Goal: Task Accomplishment & Management: Manage account settings

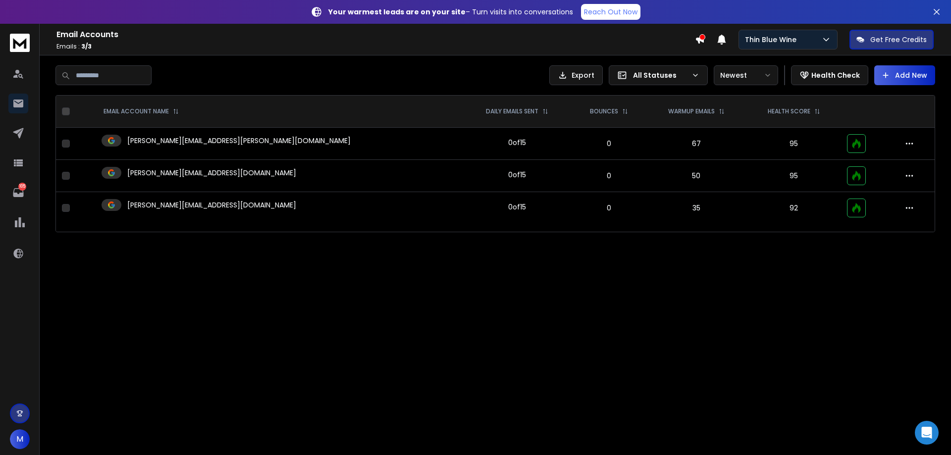
click at [791, 40] on p "Thin Blue Wine" at bounding box center [772, 40] width 55 height 10
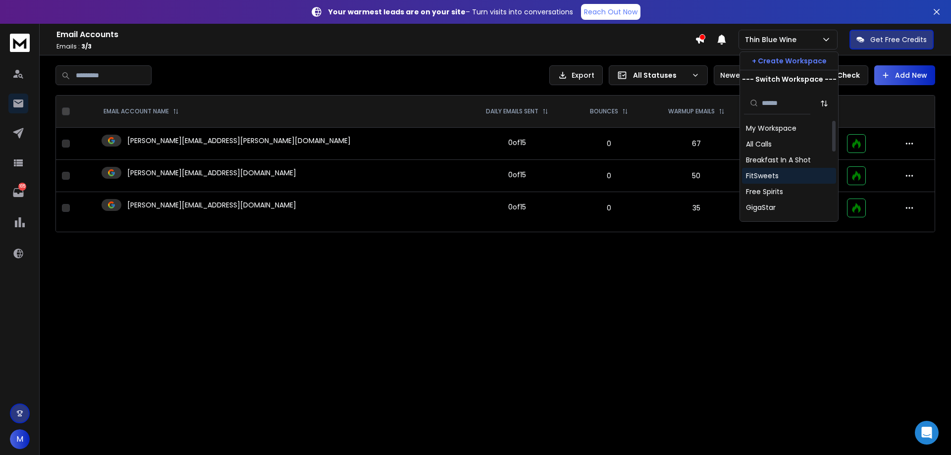
click at [786, 170] on div "FitSweets" at bounding box center [789, 176] width 94 height 16
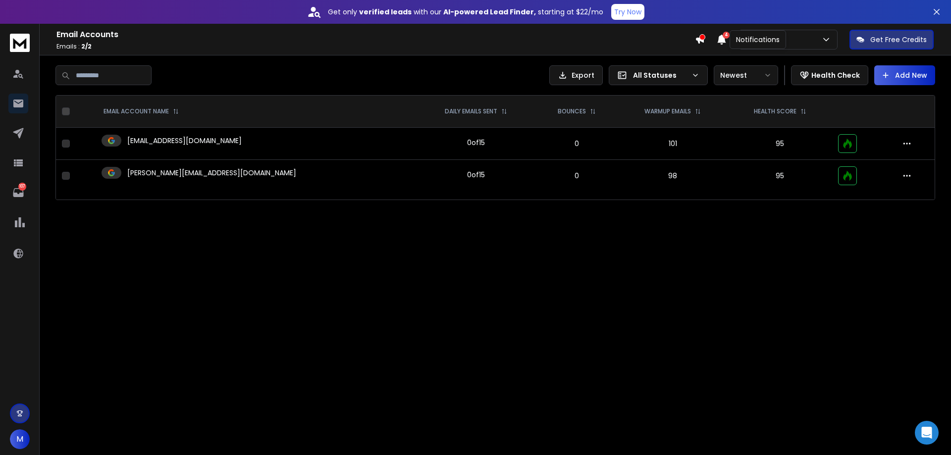
click at [774, 37] on div "Notifications" at bounding box center [758, 39] width 56 height 19
click at [804, 38] on div "FitSweets" at bounding box center [788, 40] width 86 height 10
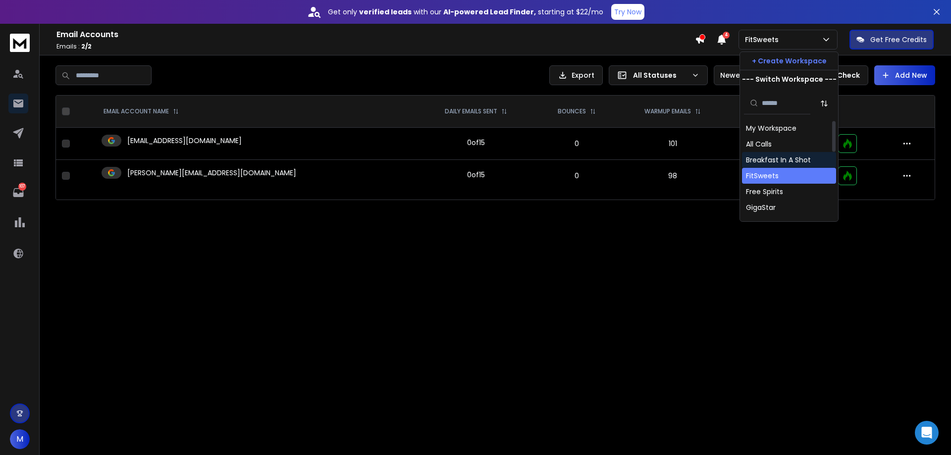
scroll to position [66, 0]
click at [794, 158] on div "Groomie" at bounding box center [789, 158] width 94 height 16
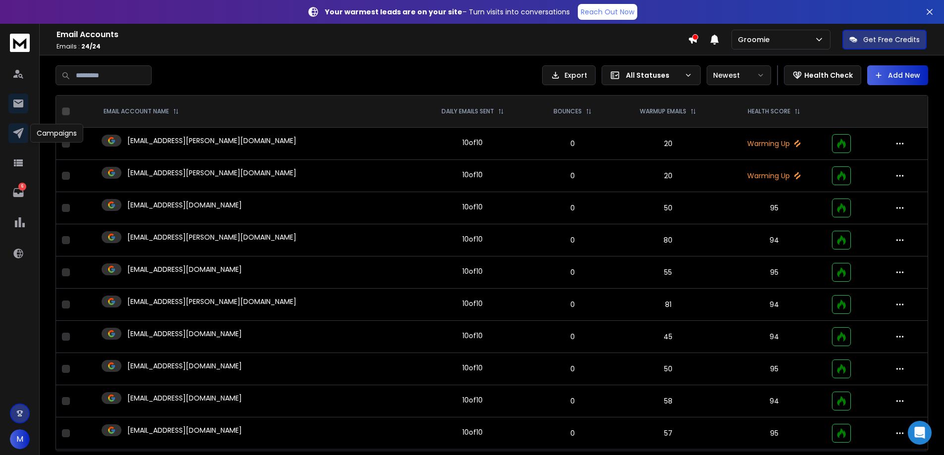
click at [18, 133] on icon at bounding box center [18, 133] width 12 height 12
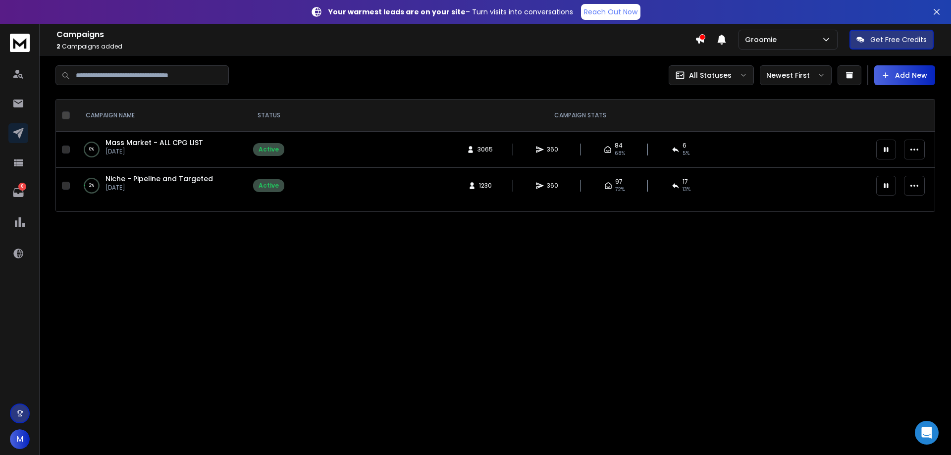
click at [151, 156] on div "Mass Market - ALL CPG LIST 4 days ago" at bounding box center [155, 150] width 98 height 24
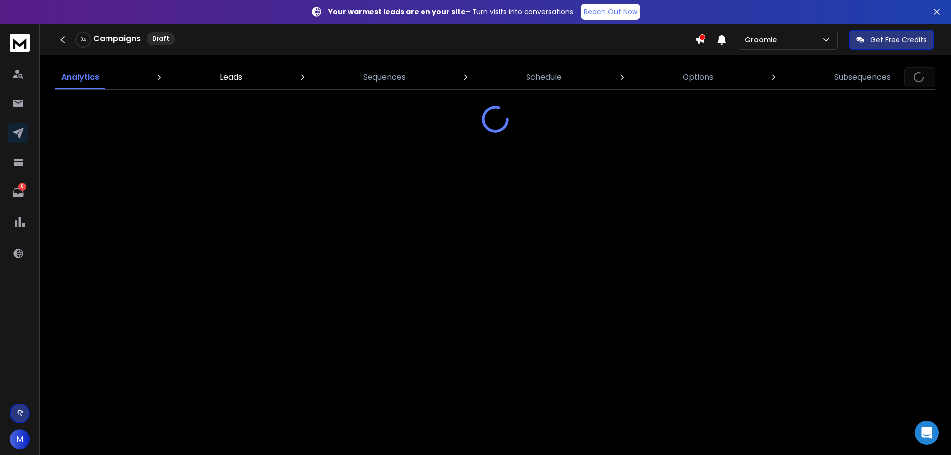
click at [224, 71] on link "Leads" at bounding box center [231, 77] width 34 height 24
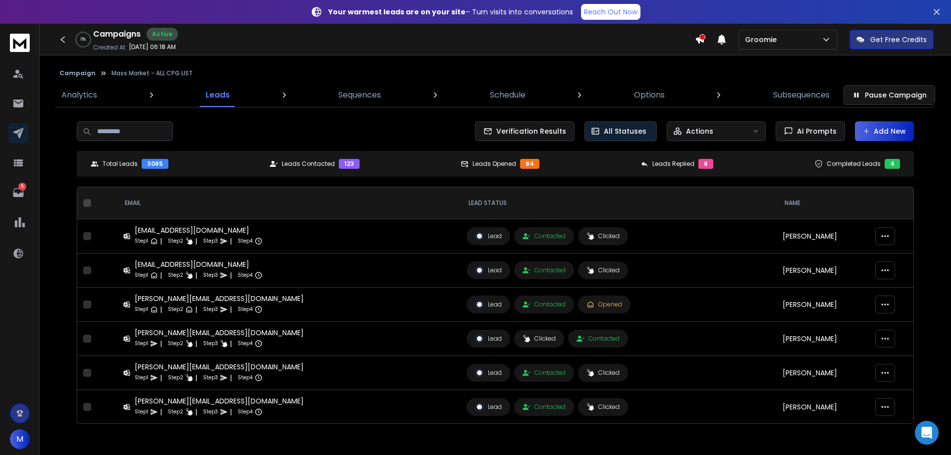
click at [626, 139] on button "All Statuses" at bounding box center [621, 131] width 72 height 20
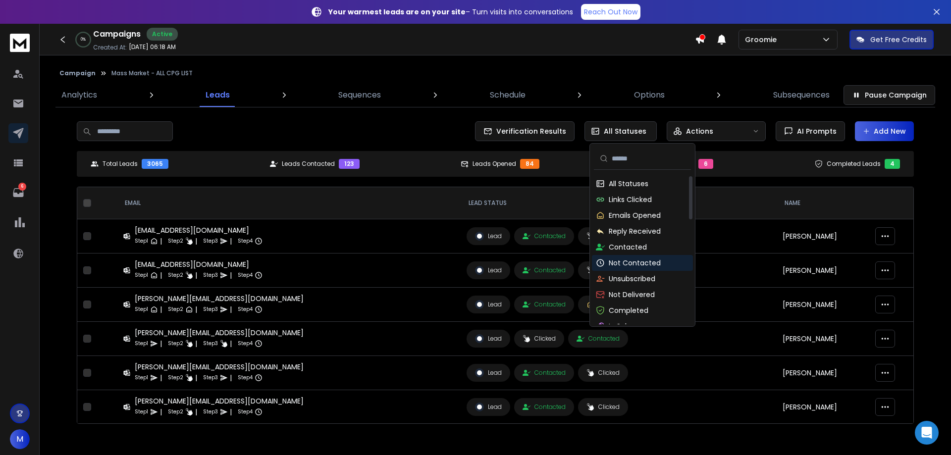
click at [634, 267] on p "Not Contacted" at bounding box center [635, 263] width 52 height 10
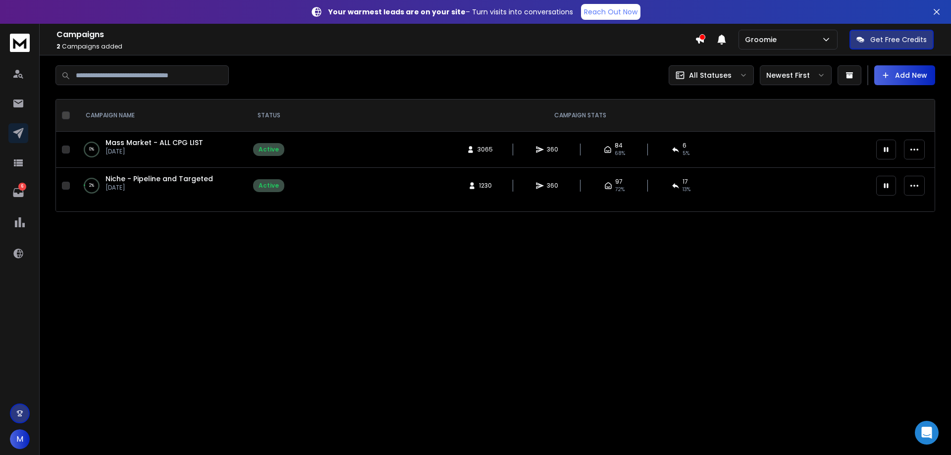
drag, startPoint x: 231, startPoint y: 292, endPoint x: 222, endPoint y: 266, distance: 27.9
click at [231, 291] on div "Your warmest leads are on your site – Turn visits into conversations Reach Out …" at bounding box center [475, 227] width 951 height 455
click at [172, 142] on span "Mass Market - ALL CPG LIST" at bounding box center [155, 143] width 98 height 10
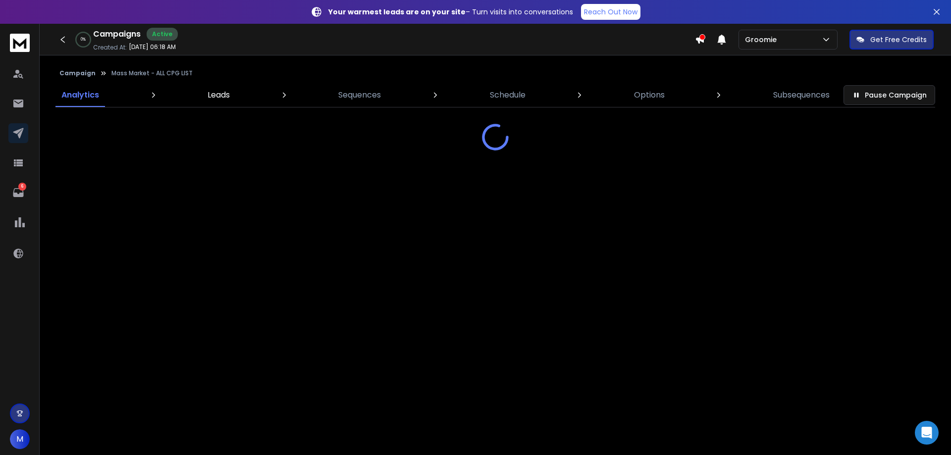
click at [219, 94] on p "Leads" at bounding box center [219, 95] width 22 height 12
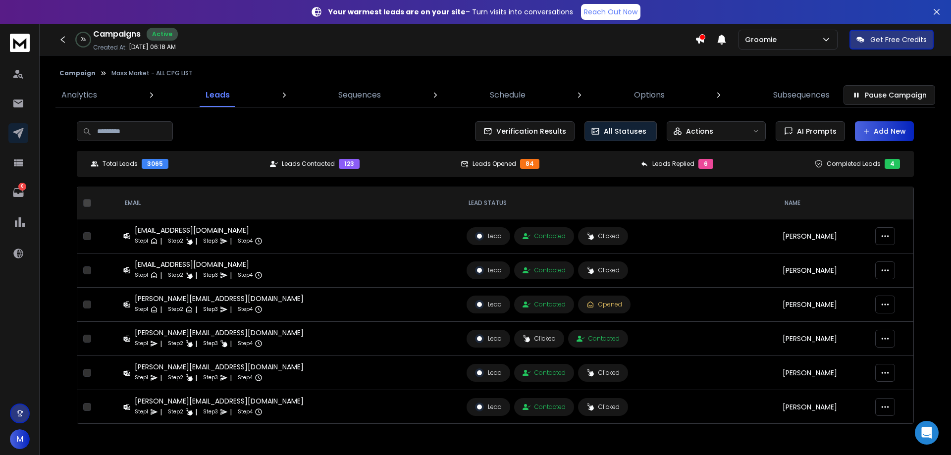
click at [628, 130] on p "All Statuses" at bounding box center [625, 131] width 43 height 10
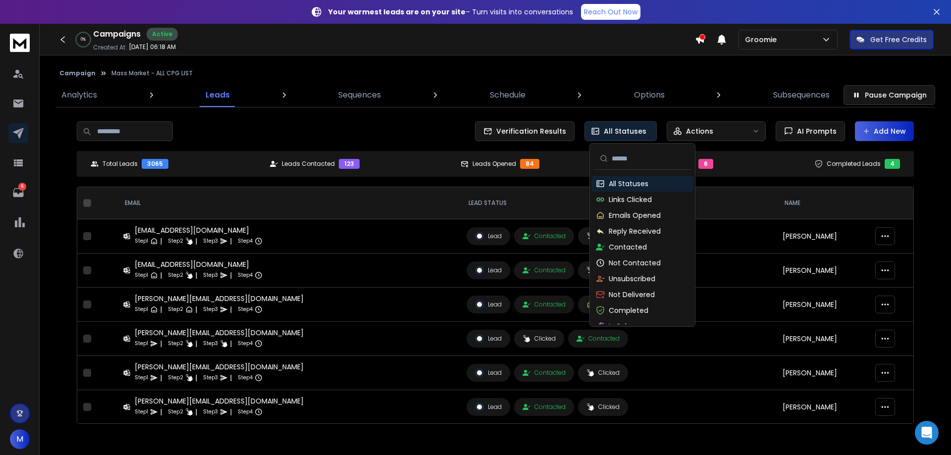
click at [628, 130] on p "All Statuses" at bounding box center [625, 131] width 43 height 10
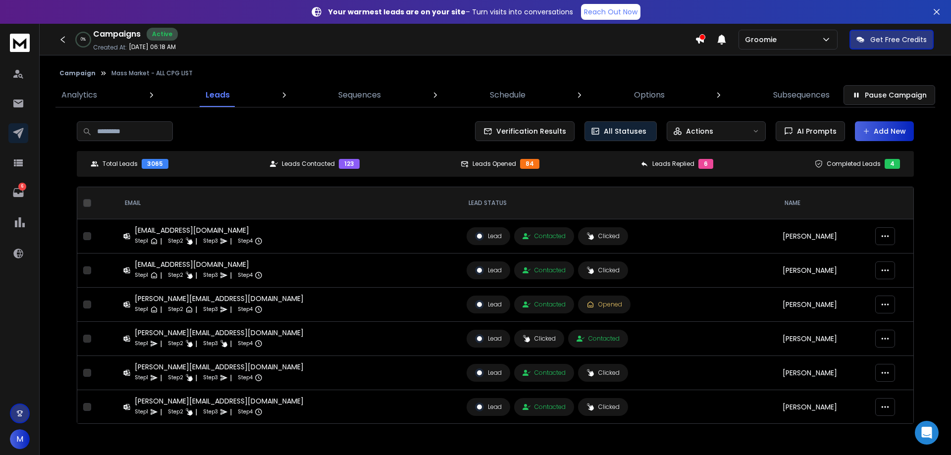
click at [628, 130] on p "All Statuses" at bounding box center [625, 131] width 43 height 10
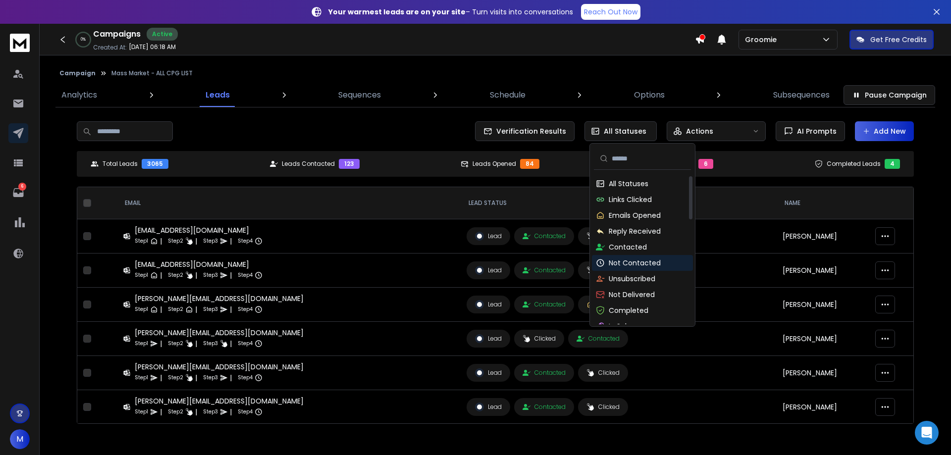
click at [664, 261] on div "Not Contacted" at bounding box center [642, 263] width 101 height 16
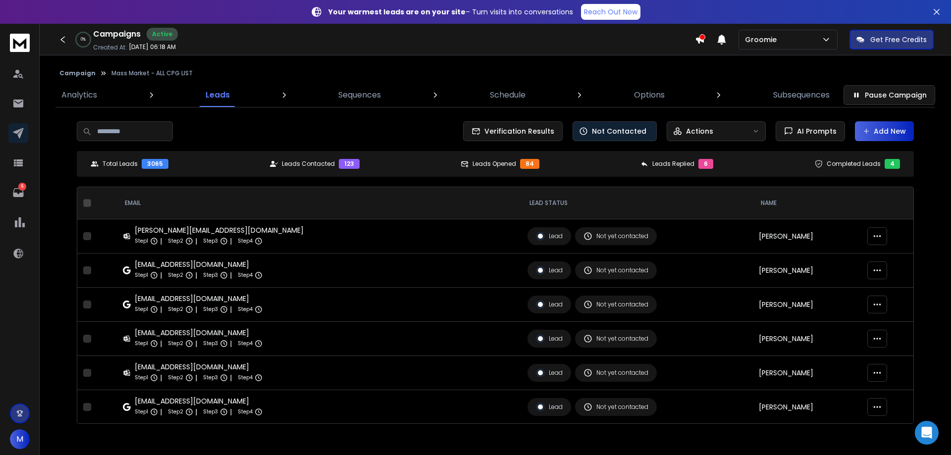
click at [613, 129] on p "Not Contacted" at bounding box center [619, 131] width 54 height 10
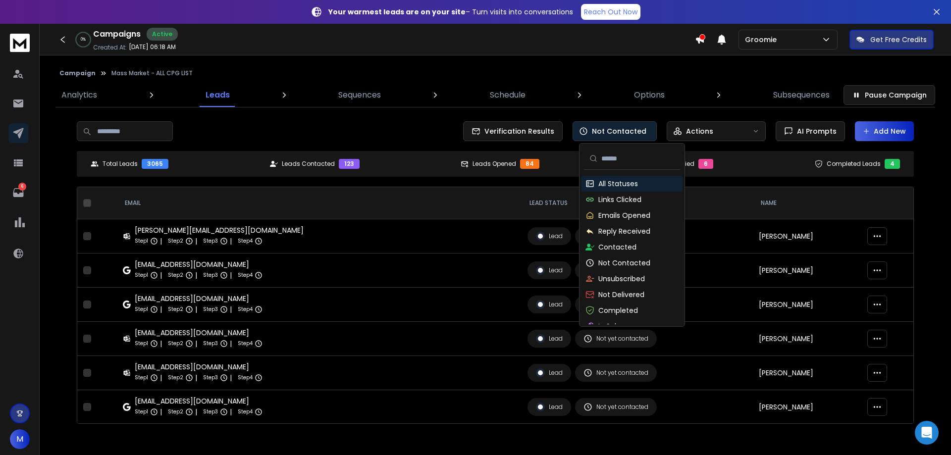
click at [613, 129] on p "Not Contacted" at bounding box center [619, 131] width 54 height 10
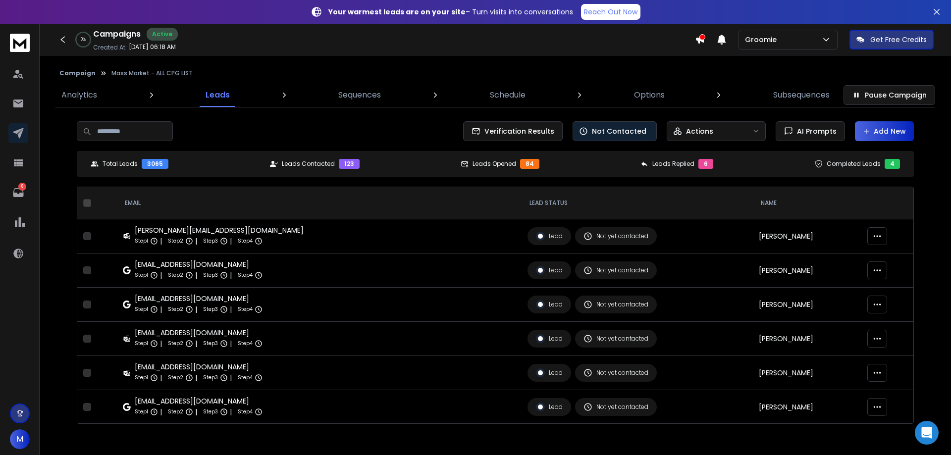
click at [613, 129] on p "Not Contacted" at bounding box center [619, 131] width 54 height 10
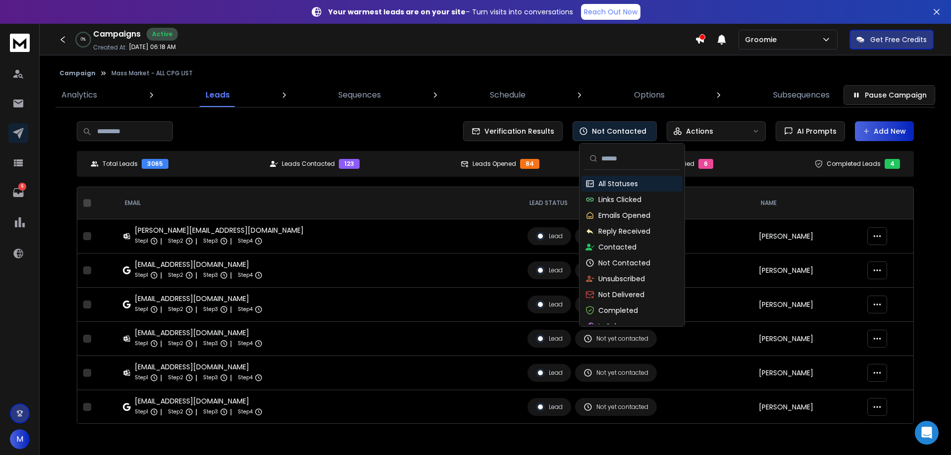
click at [613, 129] on p "Not Contacted" at bounding box center [619, 131] width 54 height 10
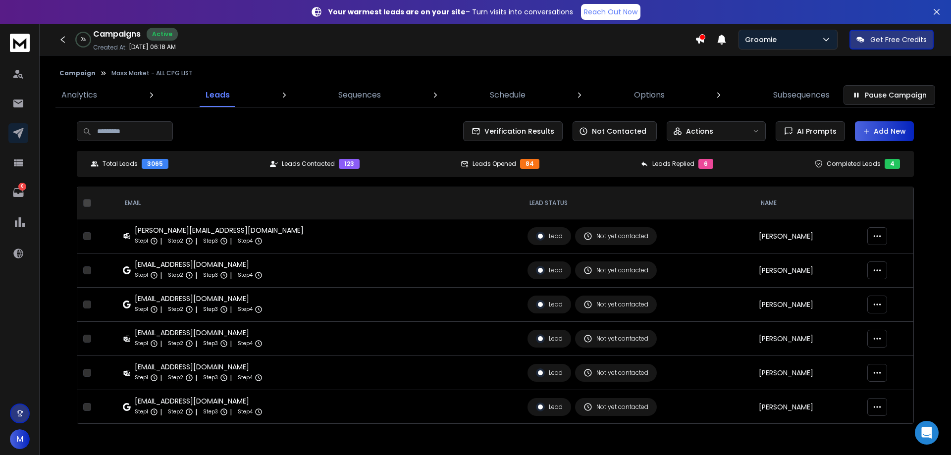
drag, startPoint x: 794, startPoint y: 33, endPoint x: 797, endPoint y: 45, distance: 11.8
click at [793, 33] on button "Groomie" at bounding box center [788, 40] width 99 height 20
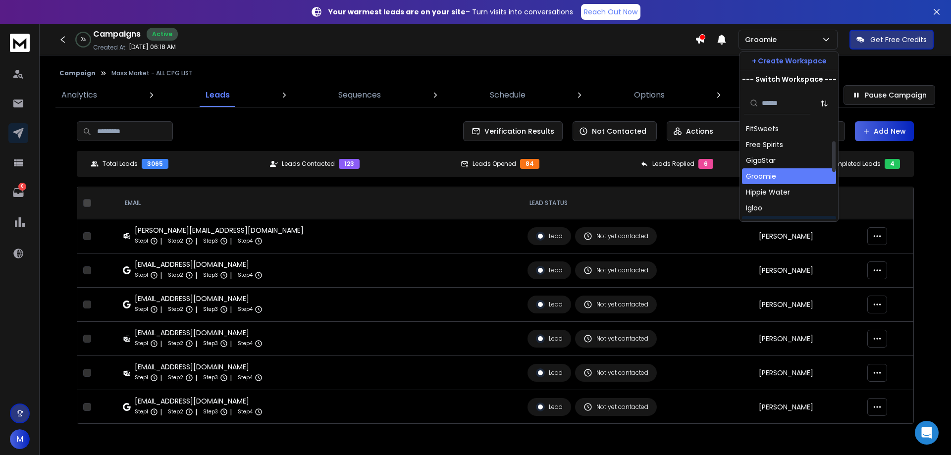
scroll to position [66, 0]
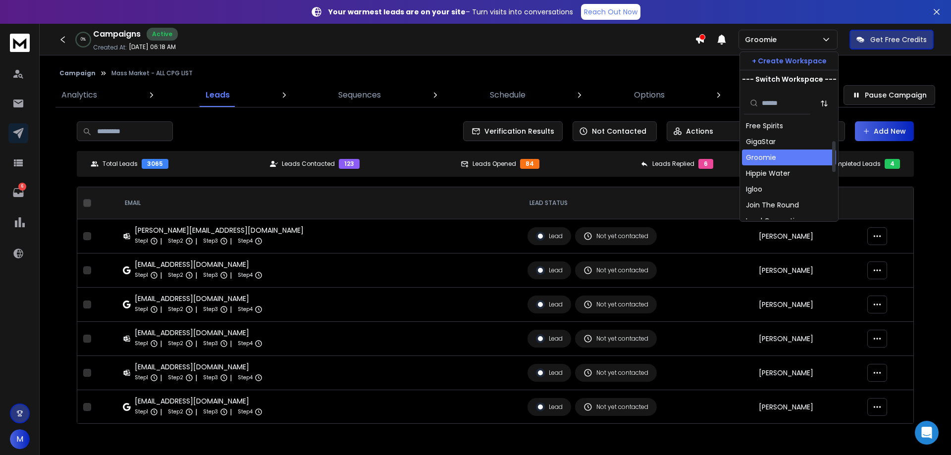
click at [793, 161] on div "Groomie" at bounding box center [789, 158] width 94 height 16
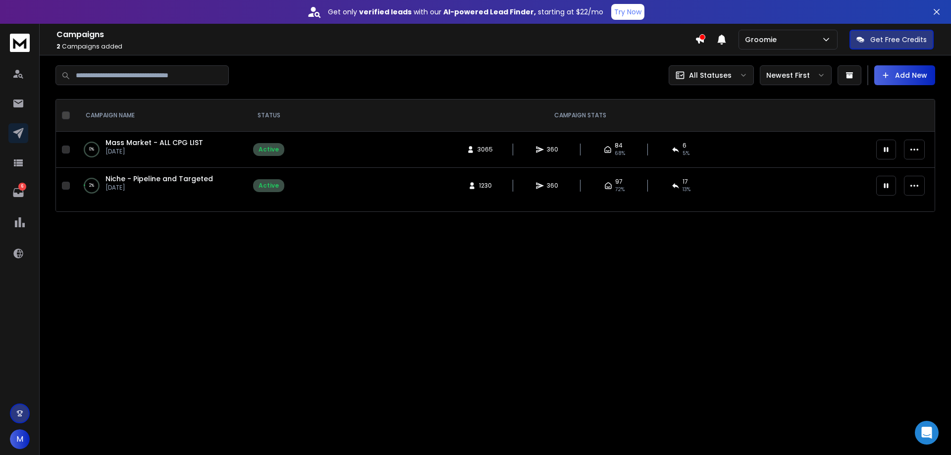
click at [139, 195] on div "Niche - Pipeline and Targeted 4 days ago" at bounding box center [159, 186] width 107 height 24
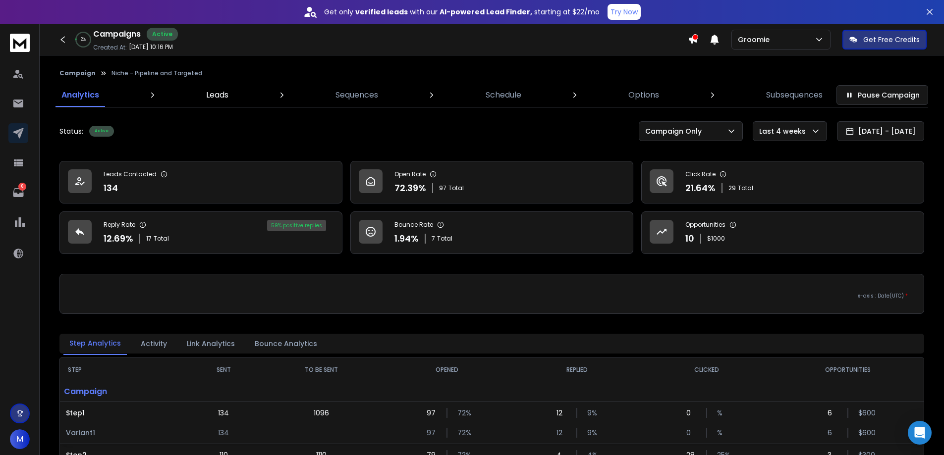
click at [214, 91] on p "Leads" at bounding box center [217, 95] width 22 height 12
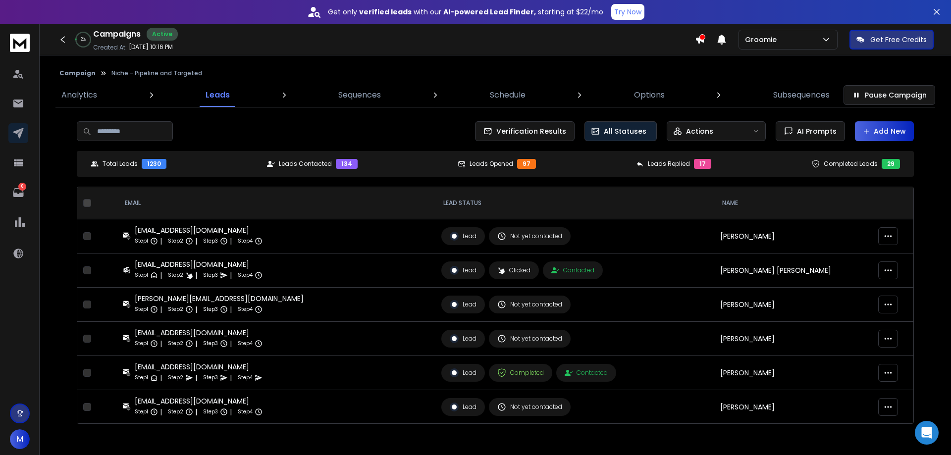
click at [621, 134] on p "All Statuses" at bounding box center [625, 131] width 43 height 10
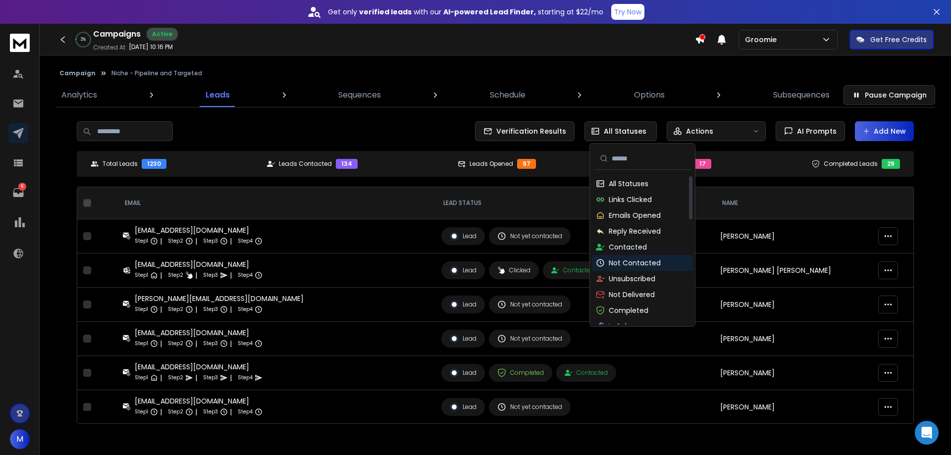
drag, startPoint x: 658, startPoint y: 264, endPoint x: 644, endPoint y: 260, distance: 14.4
click at [658, 264] on p "Not Contacted" at bounding box center [635, 263] width 52 height 10
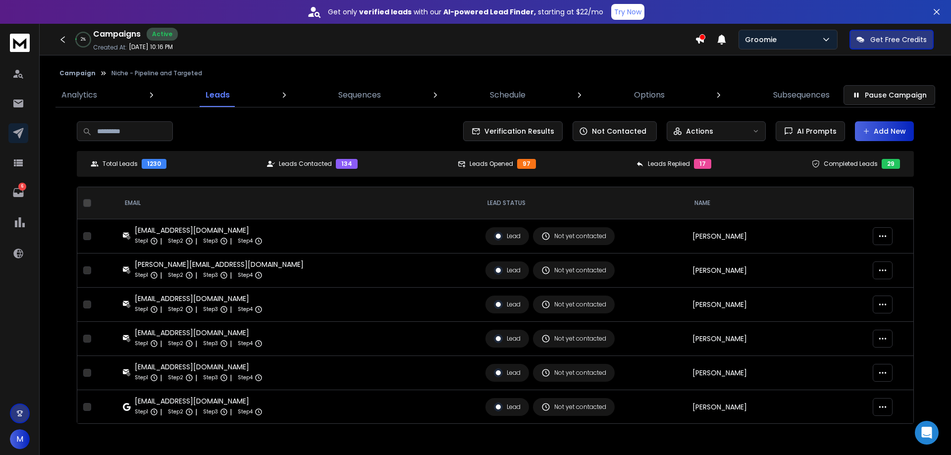
click at [808, 43] on div "Groomie" at bounding box center [788, 40] width 86 height 10
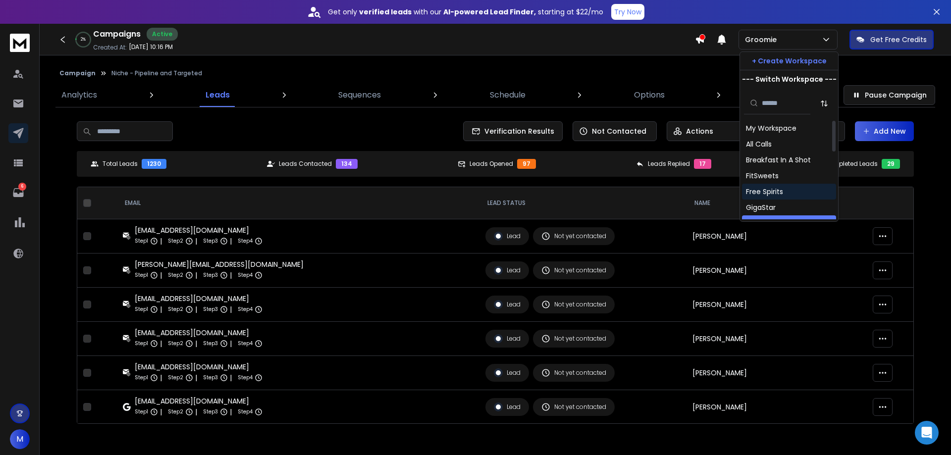
click at [817, 191] on div "Free Spirits" at bounding box center [789, 192] width 94 height 16
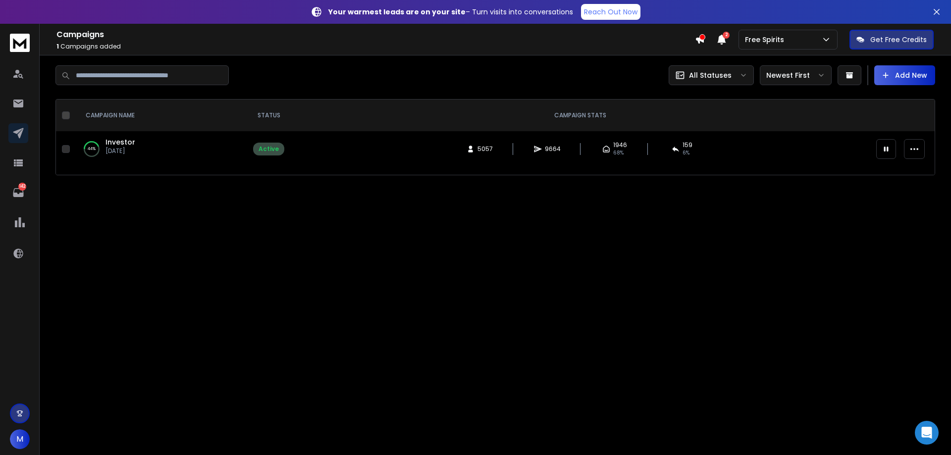
click at [167, 150] on div "44 % Investor 2 months ago" at bounding box center [161, 149] width 154 height 24
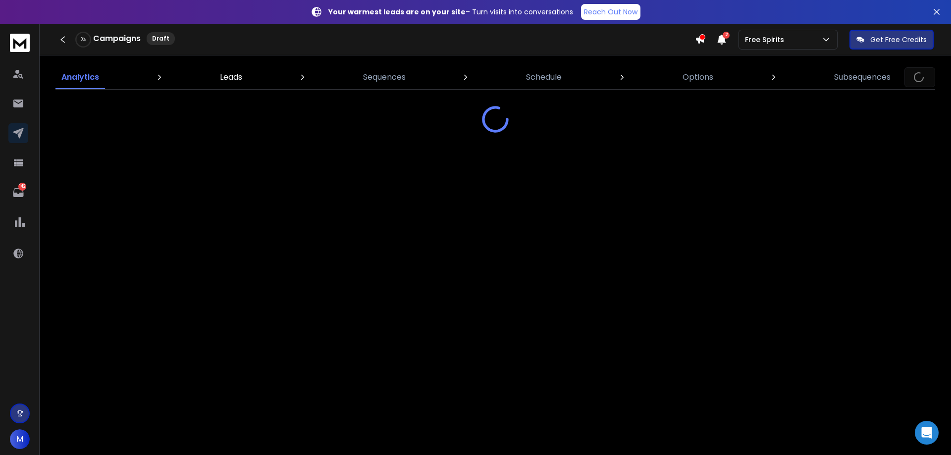
click at [226, 73] on p "Leads" at bounding box center [231, 77] width 22 height 12
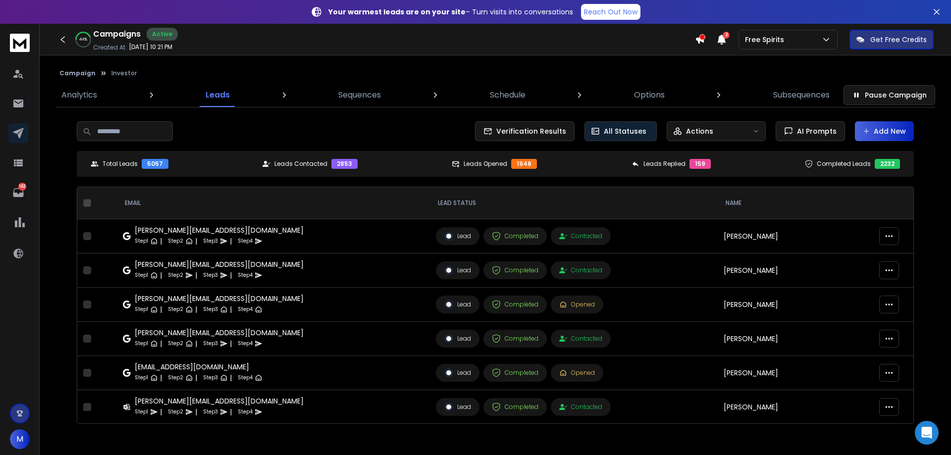
click at [635, 131] on p "All Statuses" at bounding box center [625, 131] width 43 height 10
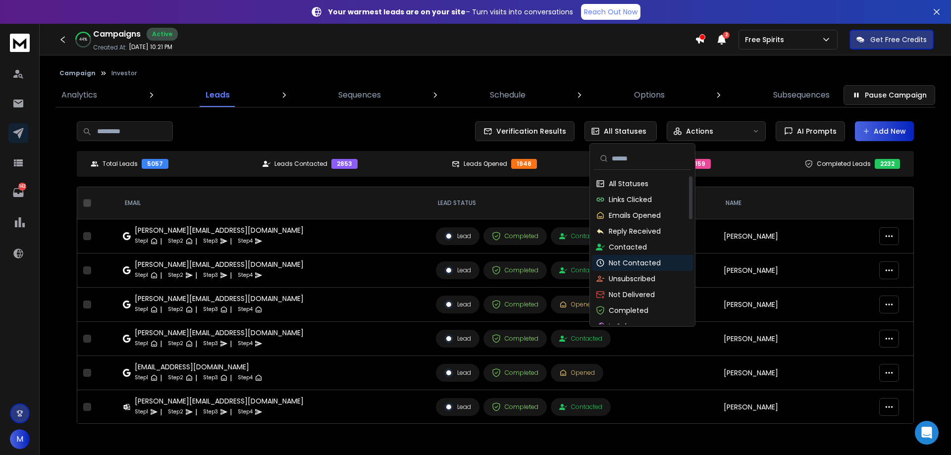
click at [646, 261] on p "Not Contacted" at bounding box center [635, 263] width 52 height 10
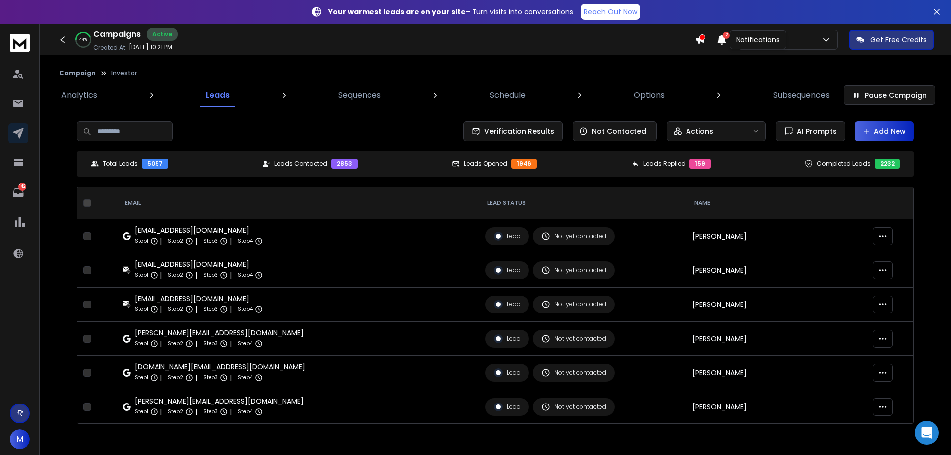
click at [786, 41] on div "Notifications" at bounding box center [758, 39] width 56 height 19
click at [807, 35] on div "Free Spirits" at bounding box center [788, 40] width 86 height 10
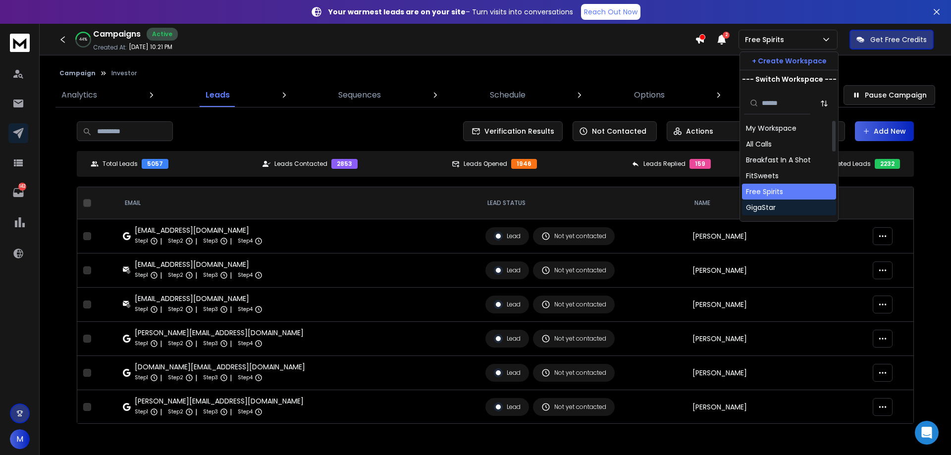
click at [789, 207] on div "GigaStar" at bounding box center [789, 208] width 94 height 16
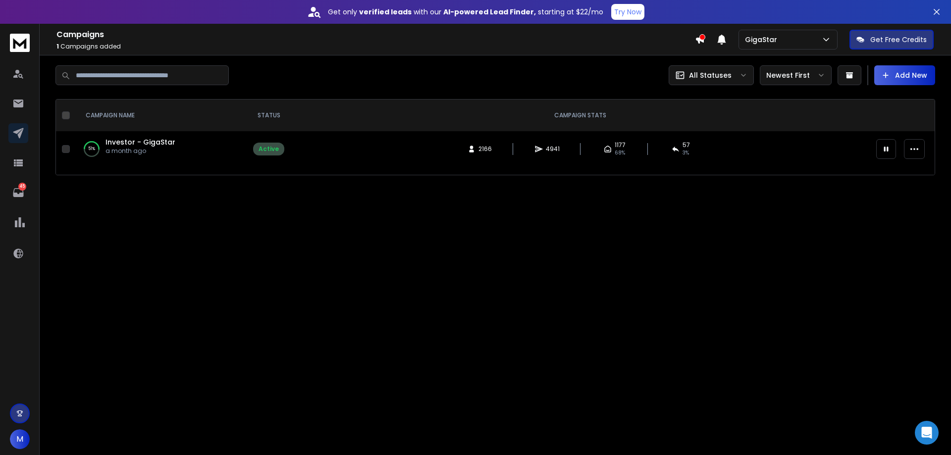
click at [177, 158] on div "51 % Investor - GigaStar a month ago" at bounding box center [161, 149] width 154 height 24
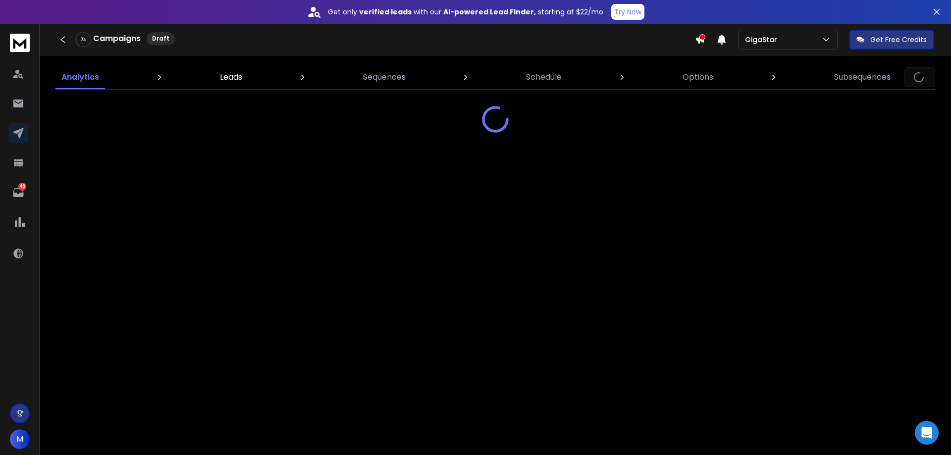
drag, startPoint x: 229, startPoint y: 80, endPoint x: 242, endPoint y: 90, distance: 16.2
click at [230, 80] on p "Leads" at bounding box center [231, 77] width 22 height 12
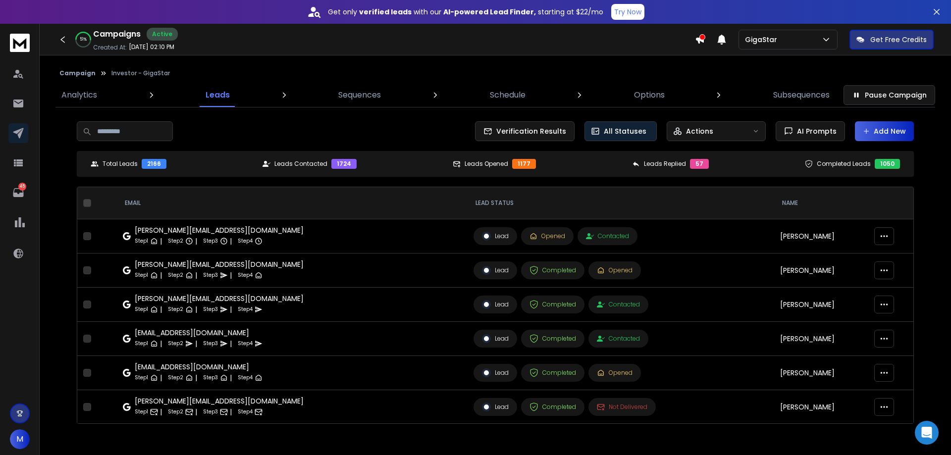
click at [638, 132] on p "All Statuses" at bounding box center [625, 131] width 43 height 10
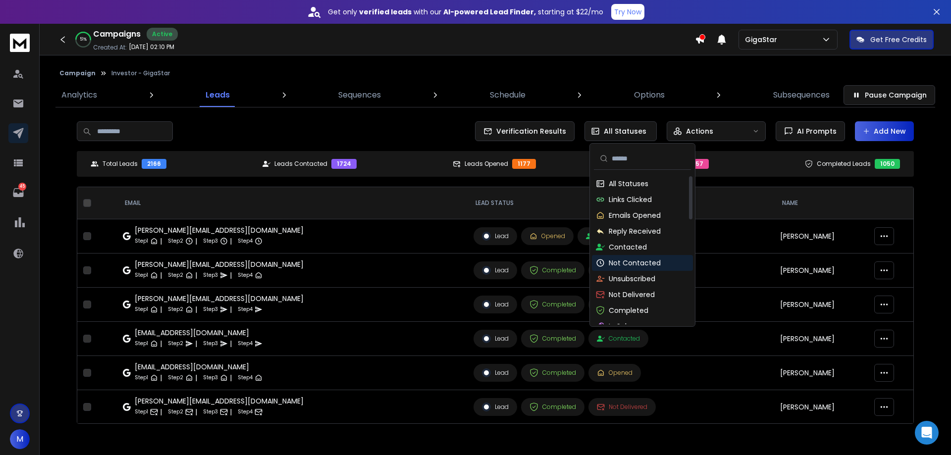
click at [649, 262] on p "Not Contacted" at bounding box center [635, 263] width 52 height 10
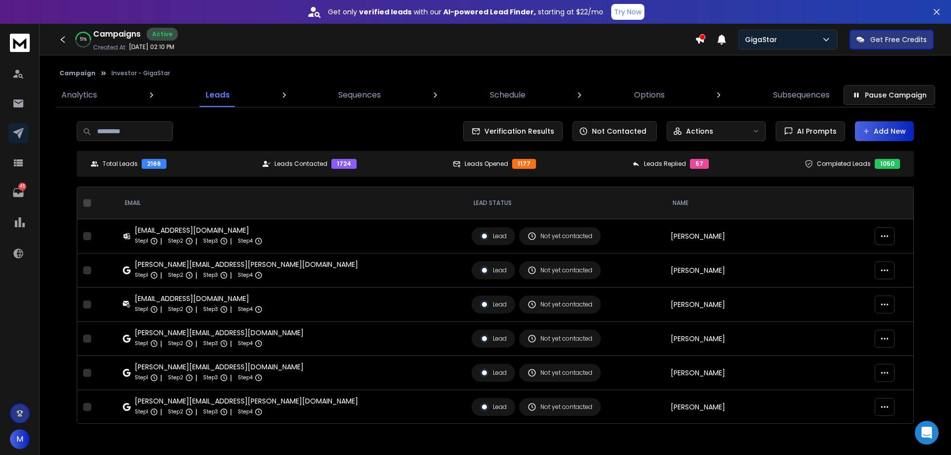
click at [785, 36] on div "GigaStar" at bounding box center [788, 40] width 86 height 10
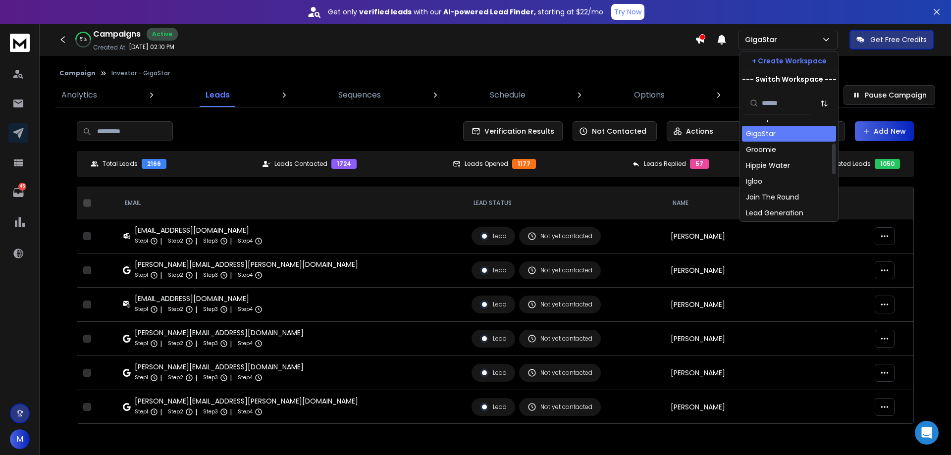
scroll to position [77, 0]
drag, startPoint x: 834, startPoint y: 134, endPoint x: 833, endPoint y: 156, distance: 21.8
click at [833, 156] on div at bounding box center [833, 160] width 3 height 31
click at [795, 159] on div "Hippie Water" at bounding box center [789, 163] width 94 height 16
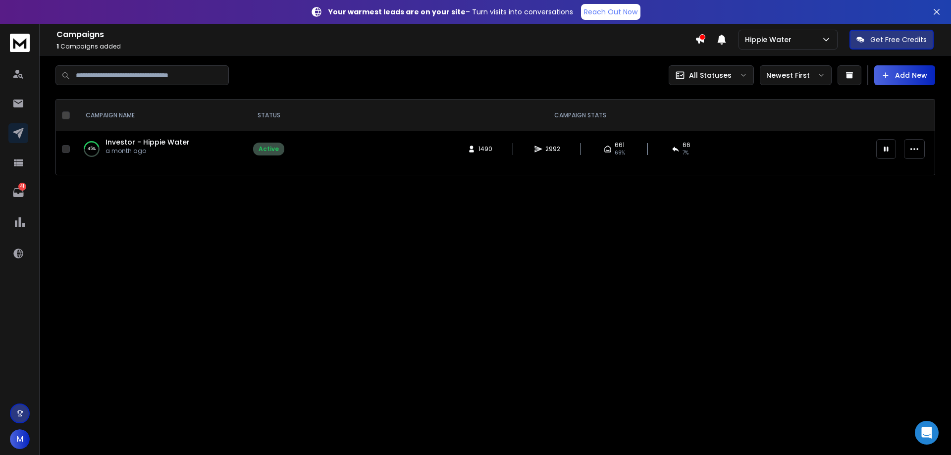
click at [194, 143] on div "45 % Investor - Hippie Water a month ago" at bounding box center [161, 149] width 154 height 24
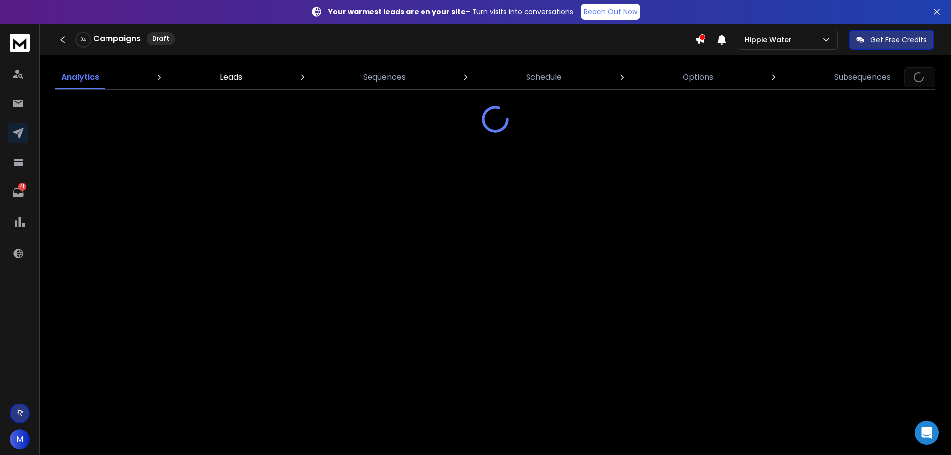
click at [239, 77] on p "Leads" at bounding box center [231, 77] width 22 height 12
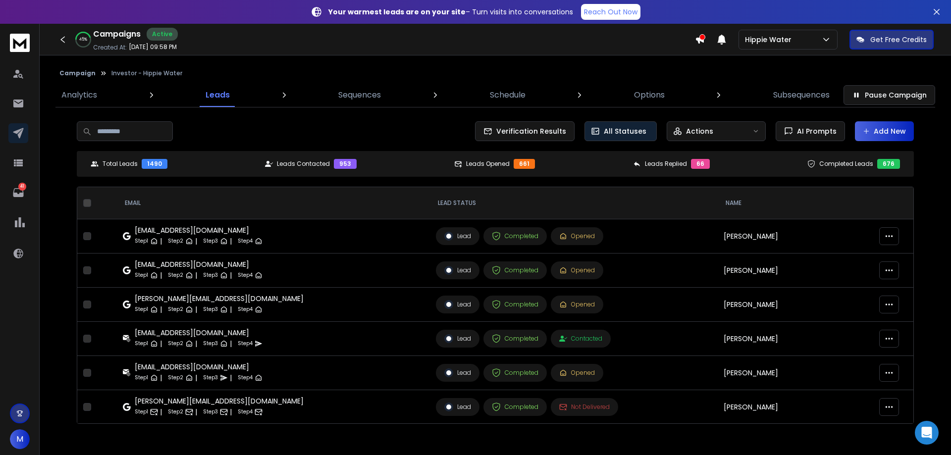
click at [606, 128] on div "All Statuses" at bounding box center [618, 131] width 55 height 10
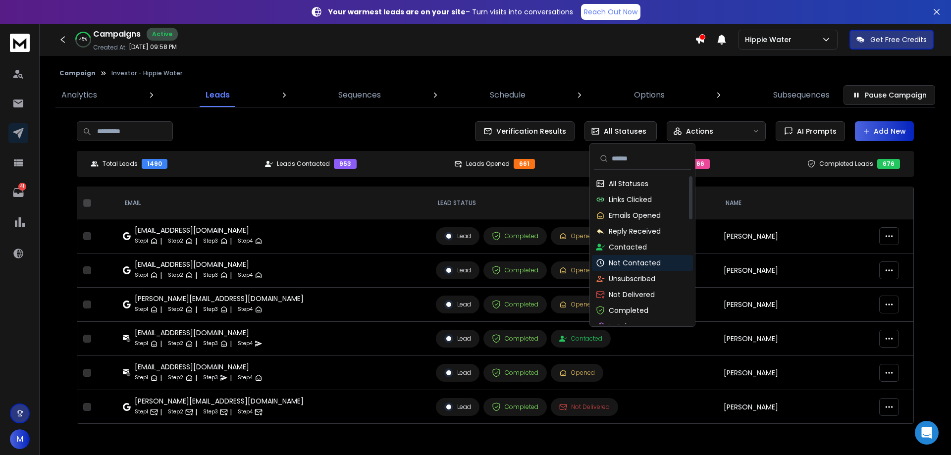
click at [644, 267] on p "Not Contacted" at bounding box center [635, 263] width 52 height 10
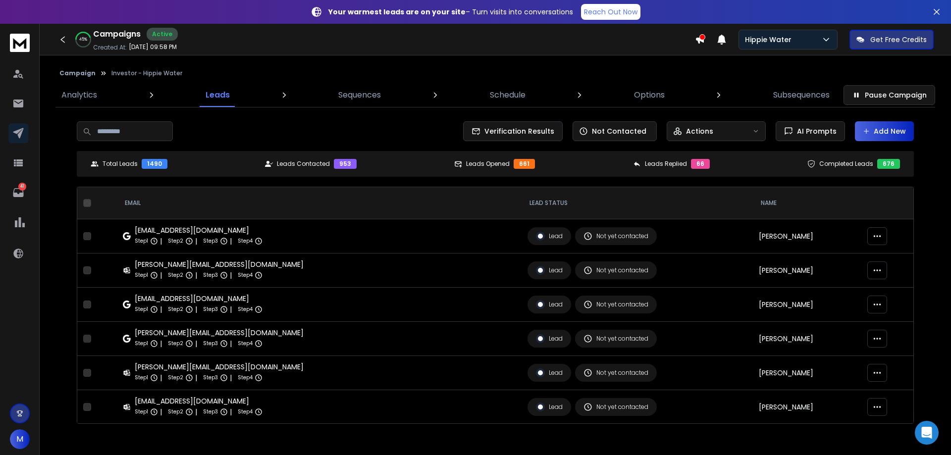
click at [797, 47] on button "Hippie Water" at bounding box center [788, 40] width 99 height 20
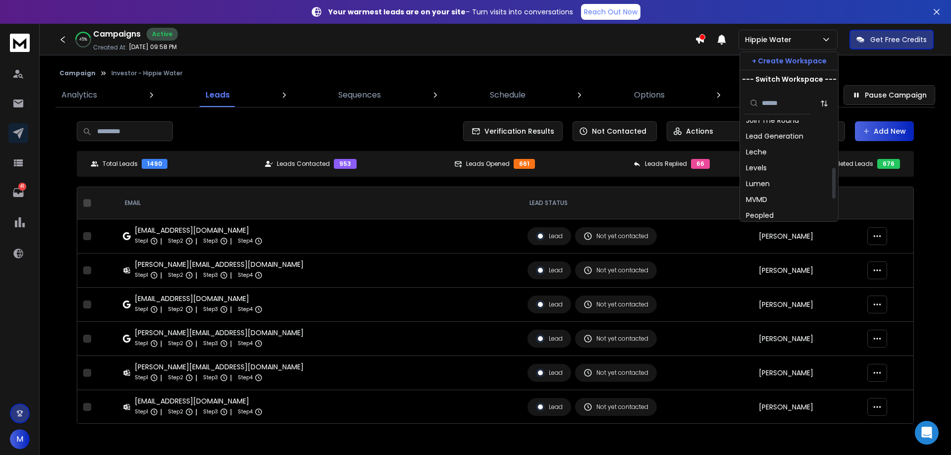
scroll to position [152, 0]
drag, startPoint x: 836, startPoint y: 137, endPoint x: 839, endPoint y: 179, distance: 41.7
click at [836, 179] on div at bounding box center [833, 183] width 3 height 31
click at [804, 156] on div "Leche" at bounding box center [789, 151] width 94 height 16
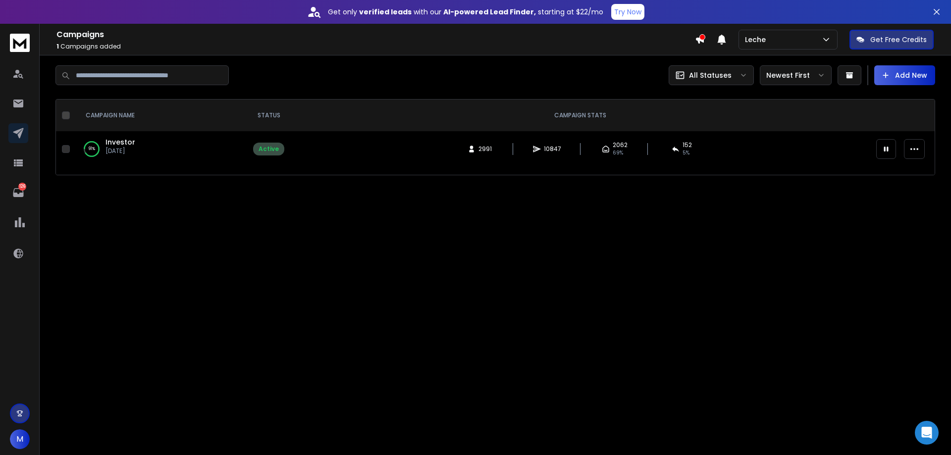
click at [162, 153] on div "91 % Investor [DATE]" at bounding box center [161, 149] width 154 height 24
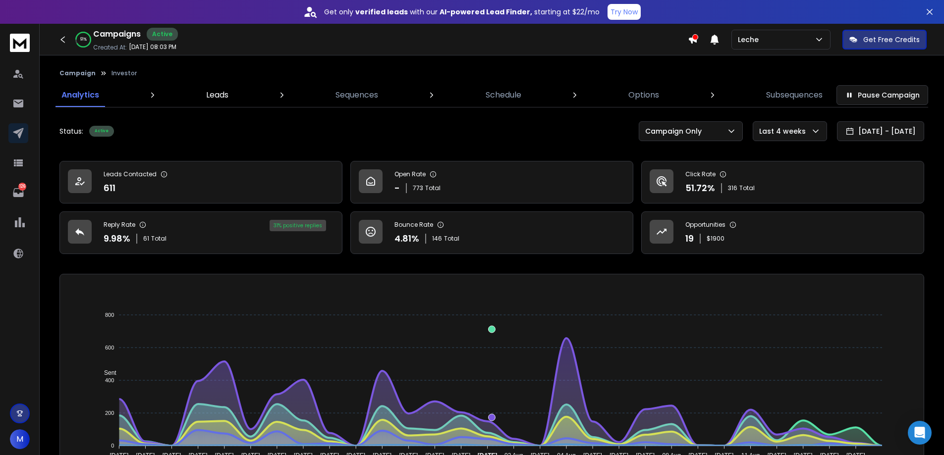
click at [207, 95] on p "Leads" at bounding box center [217, 95] width 22 height 12
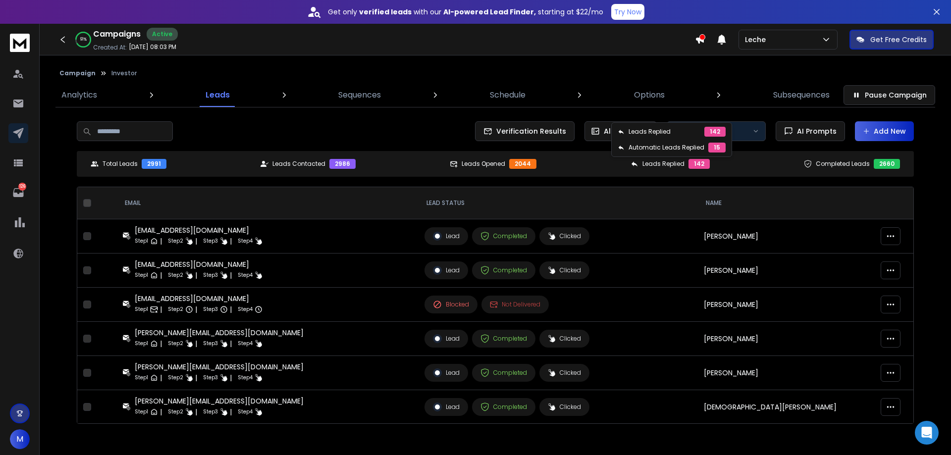
click at [736, 133] on div "Actions" at bounding box center [710, 131] width 75 height 10
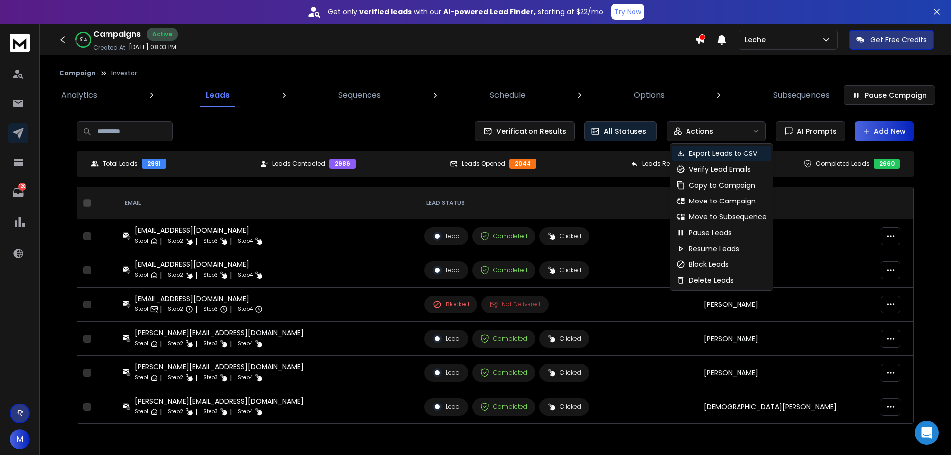
click at [627, 130] on p "All Statuses" at bounding box center [625, 131] width 43 height 10
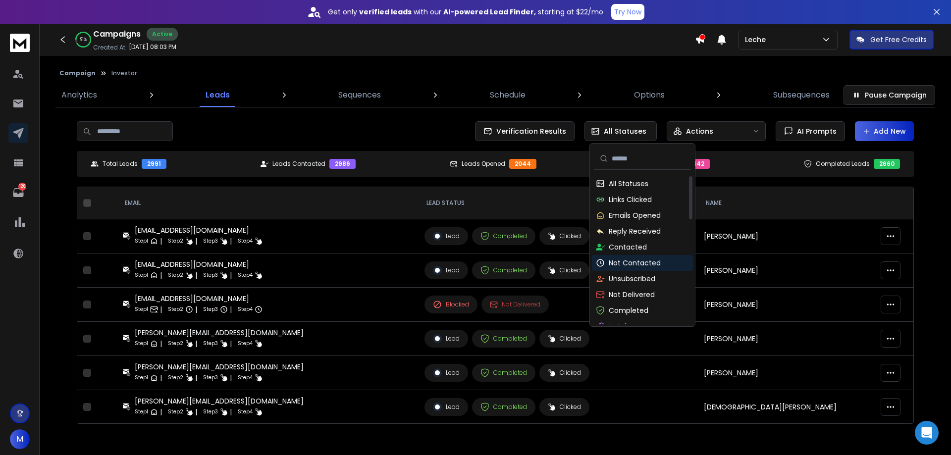
click at [637, 263] on p "Not Contacted" at bounding box center [635, 263] width 52 height 10
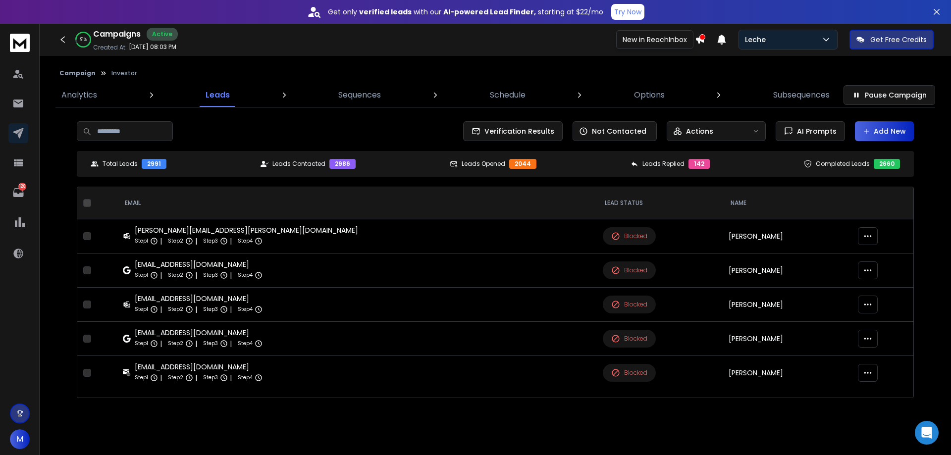
click at [767, 39] on p "Leche" at bounding box center [757, 40] width 25 height 10
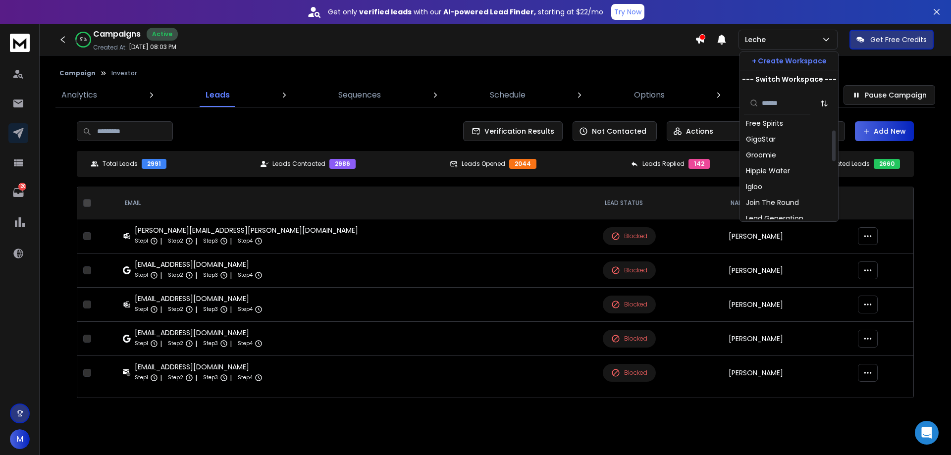
scroll to position [132, 0]
drag, startPoint x: 834, startPoint y: 180, endPoint x: 835, endPoint y: 201, distance: 20.4
click at [835, 201] on div at bounding box center [833, 197] width 3 height 31
click at [814, 188] on div "Securitas" at bounding box center [789, 184] width 94 height 16
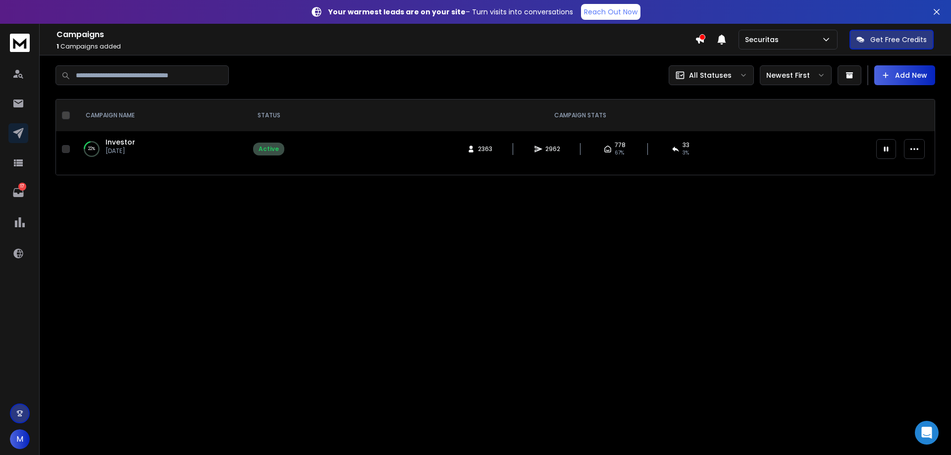
click at [135, 149] on p "25 days ago" at bounding box center [121, 151] width 30 height 8
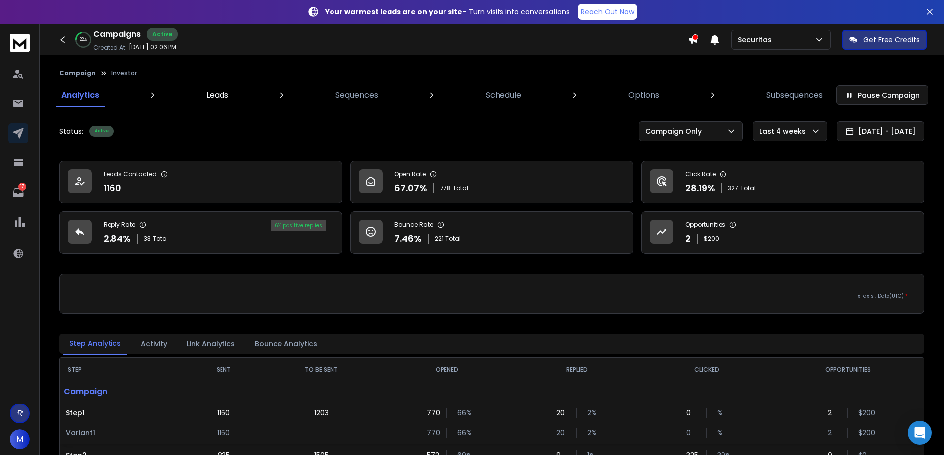
click at [210, 94] on p "Leads" at bounding box center [217, 95] width 22 height 12
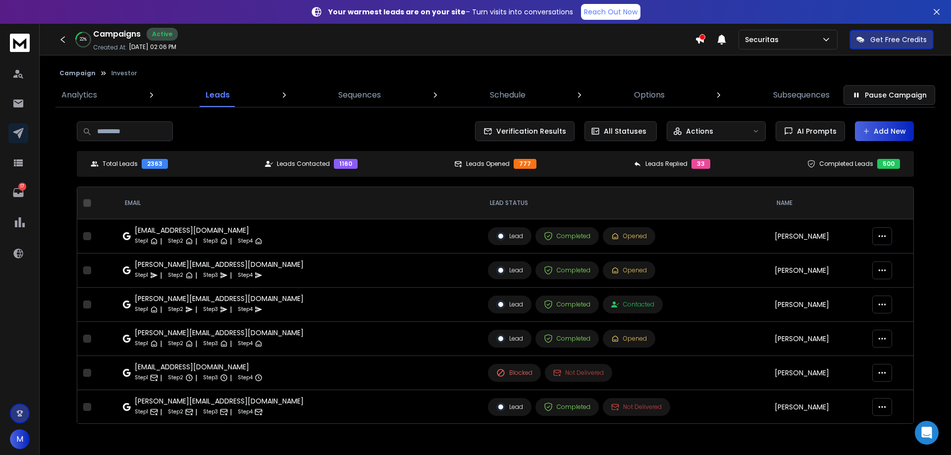
drag, startPoint x: 401, startPoint y: 123, endPoint x: 473, endPoint y: 123, distance: 71.3
click at [403, 123] on div "Verification Results All Statuses Actions AI Prompts Add New" at bounding box center [495, 131] width 837 height 20
click at [896, 133] on button "Add New" at bounding box center [884, 131] width 59 height 20
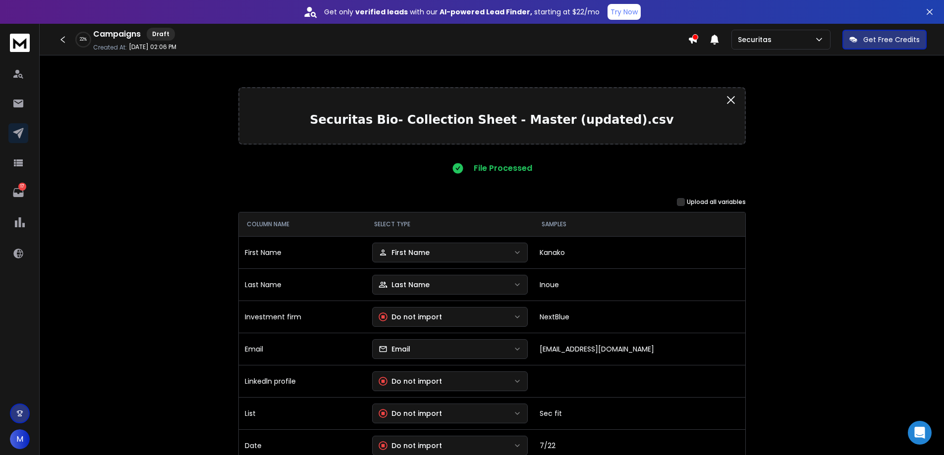
click at [396, 188] on div "Securitas Bio- Collection Sheet - Master (updated).csv File Processed Upload al…" at bounding box center [491, 399] width 507 height 625
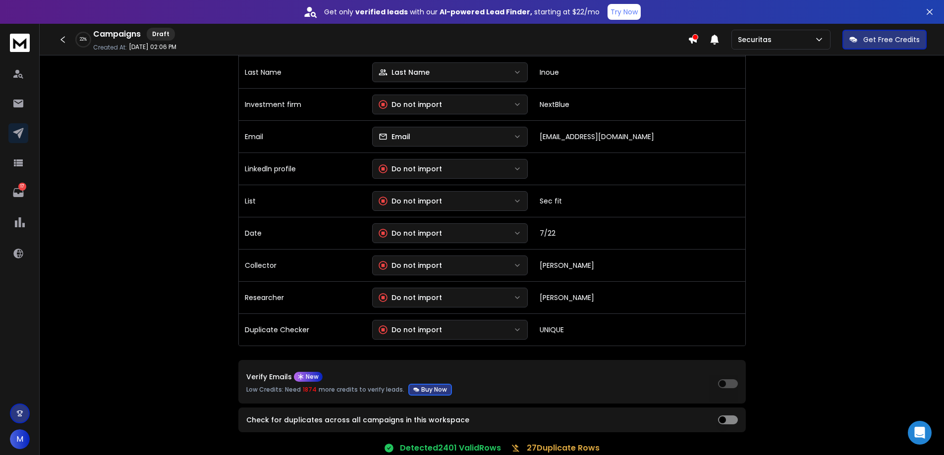
scroll to position [257, 0]
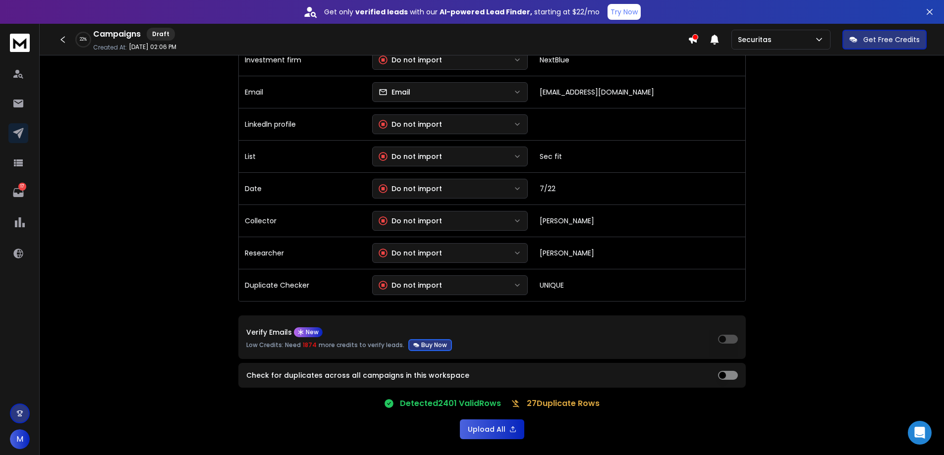
click at [489, 429] on button "Upload All" at bounding box center [492, 430] width 64 height 20
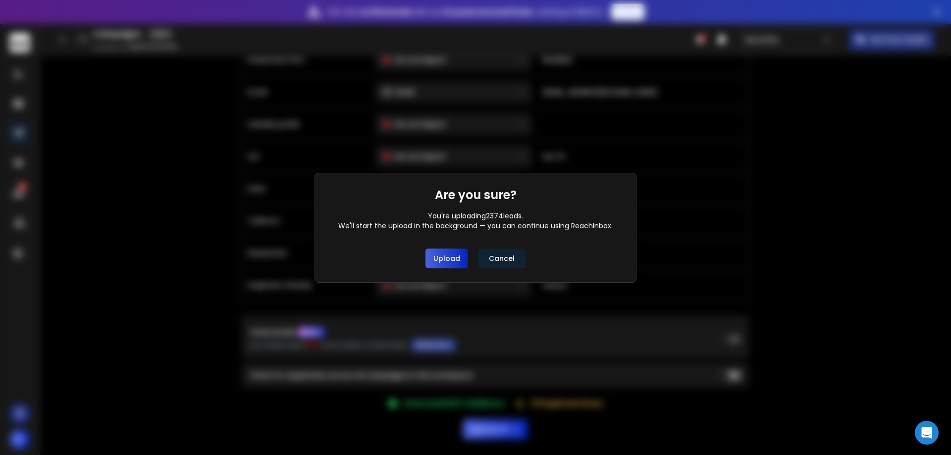
click at [438, 263] on button "Upload" at bounding box center [447, 259] width 43 height 20
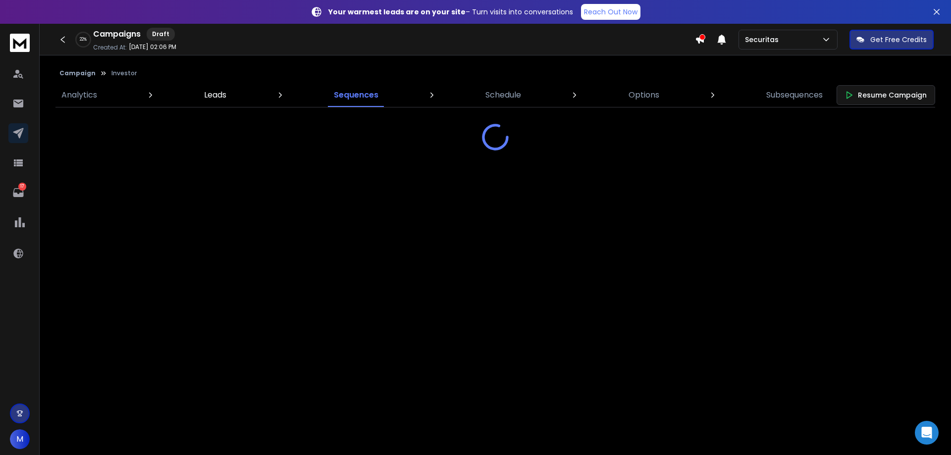
click at [209, 90] on p "Leads" at bounding box center [215, 95] width 22 height 12
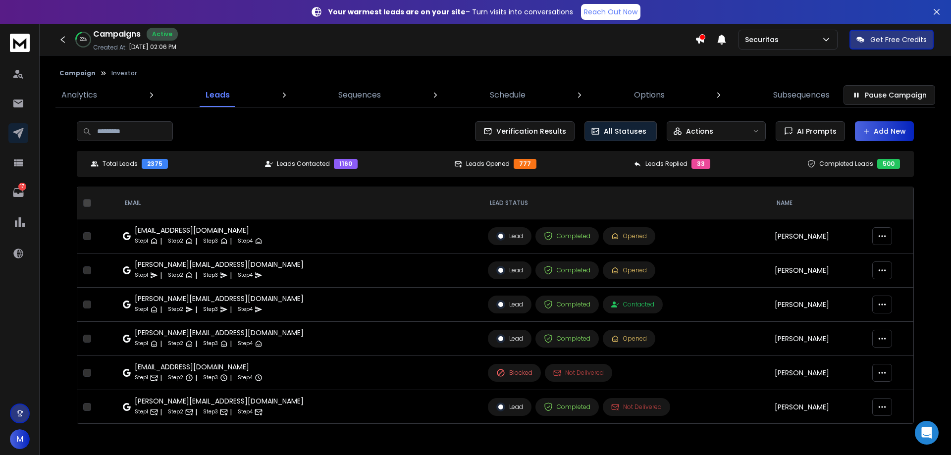
click at [614, 136] on button "All Statuses" at bounding box center [621, 131] width 72 height 20
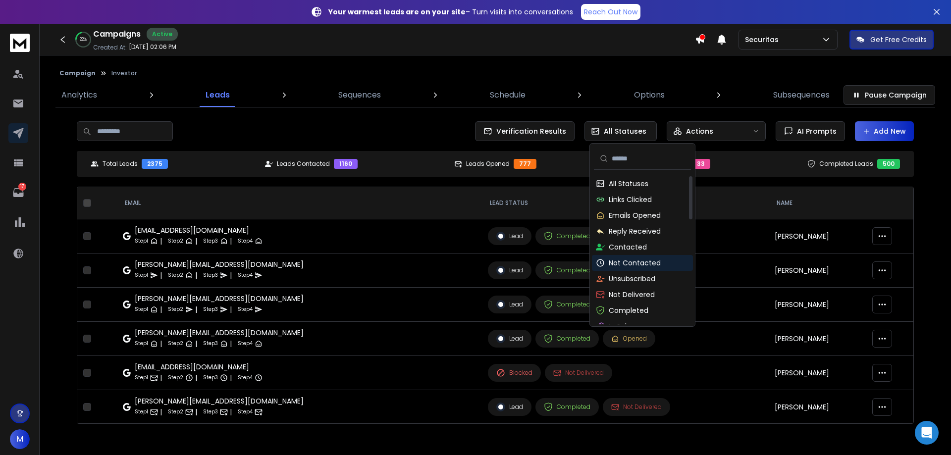
click at [629, 262] on p "Not Contacted" at bounding box center [635, 263] width 52 height 10
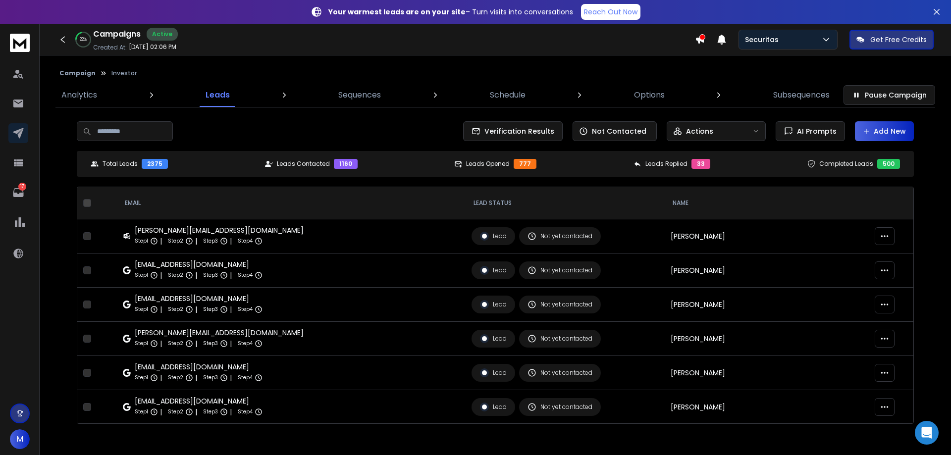
click at [806, 41] on div "Securitas" at bounding box center [788, 40] width 86 height 10
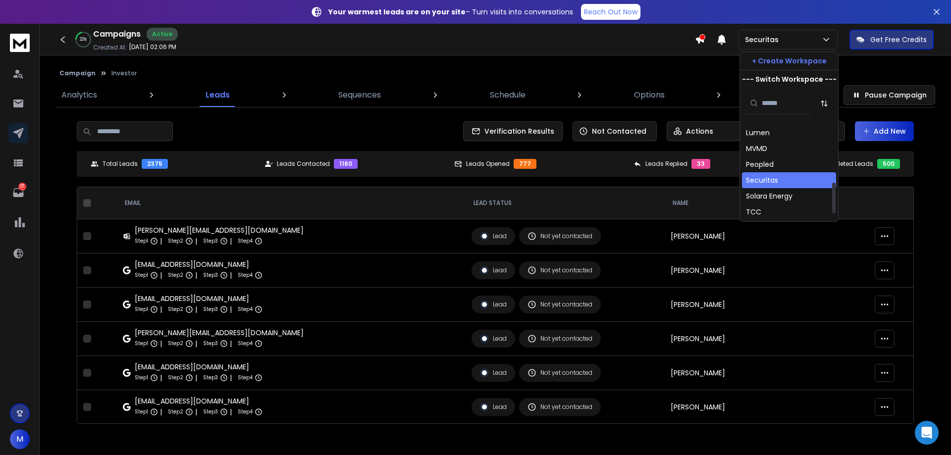
scroll to position [218, 0]
drag, startPoint x: 837, startPoint y: 147, endPoint x: 836, endPoint y: 213, distance: 65.9
click at [836, 213] on div at bounding box center [833, 203] width 3 height 31
click at [797, 184] on div "Solara Energy" at bounding box center [789, 180] width 94 height 16
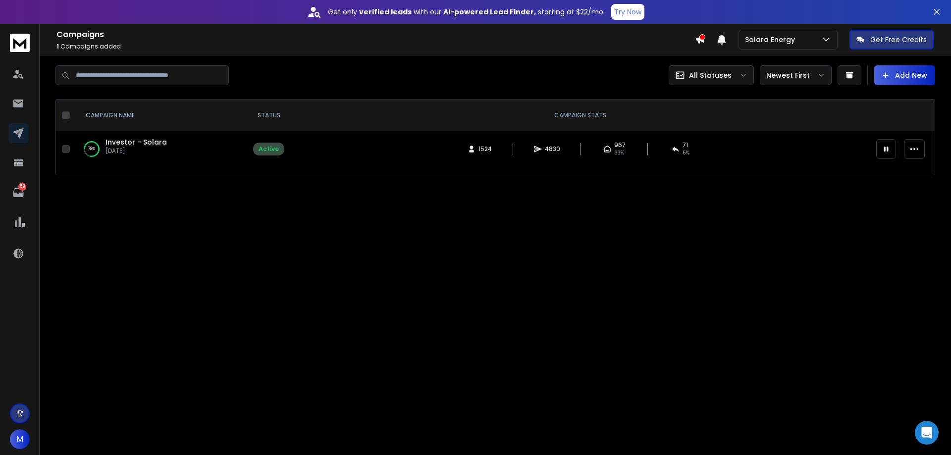
click at [158, 153] on p "[DATE]" at bounding box center [136, 151] width 61 height 8
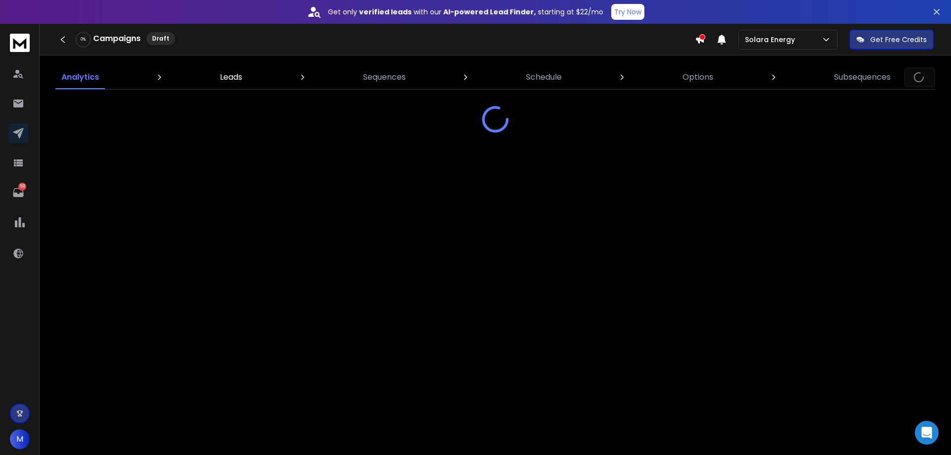
click at [225, 80] on p "Leads" at bounding box center [231, 77] width 22 height 12
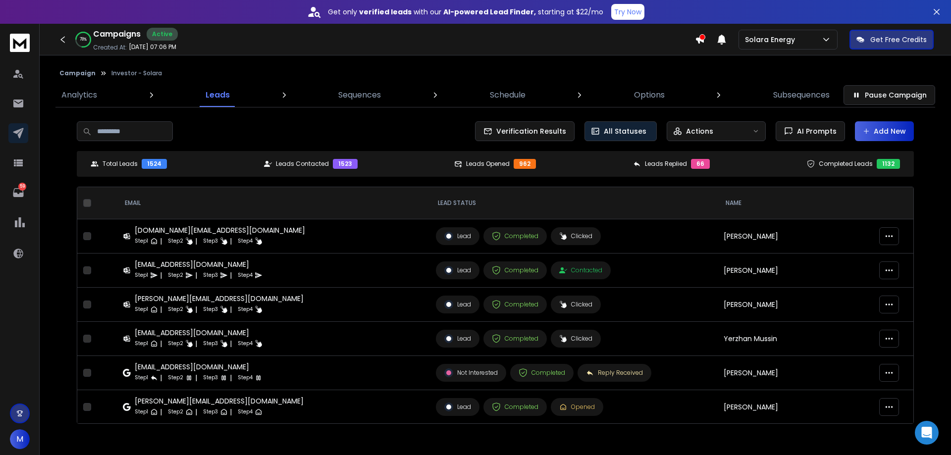
click at [614, 133] on p "All Statuses" at bounding box center [625, 131] width 43 height 10
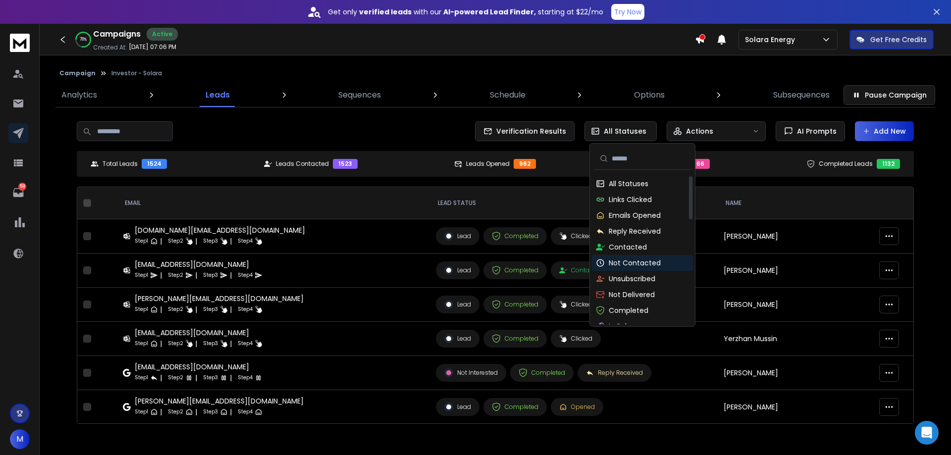
click at [638, 267] on p "Not Contacted" at bounding box center [635, 263] width 52 height 10
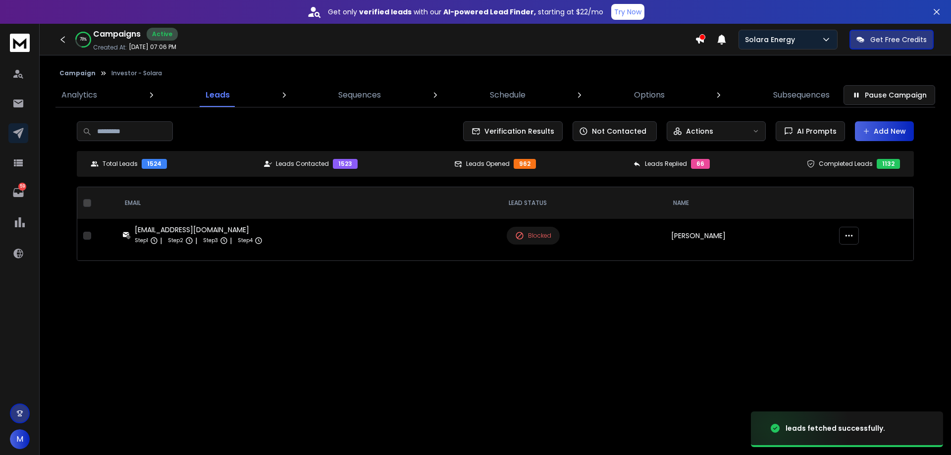
click at [771, 47] on button "Solara Energy" at bounding box center [788, 40] width 99 height 20
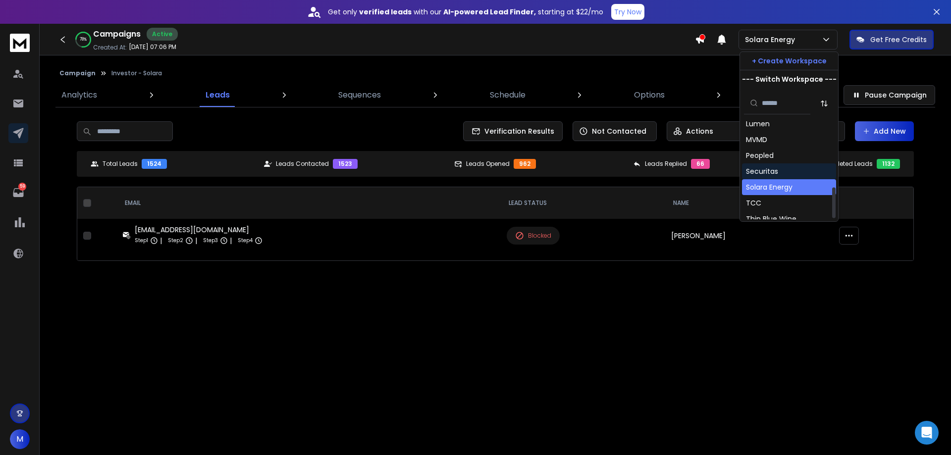
scroll to position [218, 0]
click at [802, 191] on div "TCC" at bounding box center [789, 196] width 94 height 16
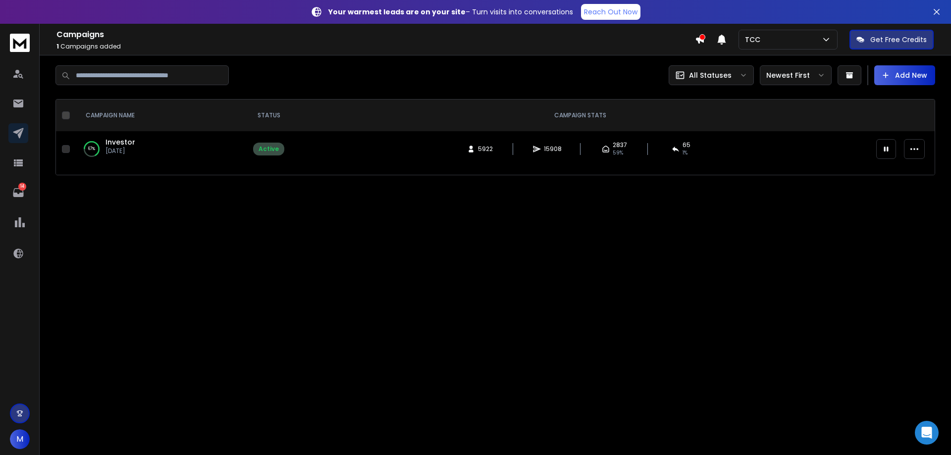
click at [182, 152] on div "67 % Investor [DATE]" at bounding box center [161, 149] width 154 height 24
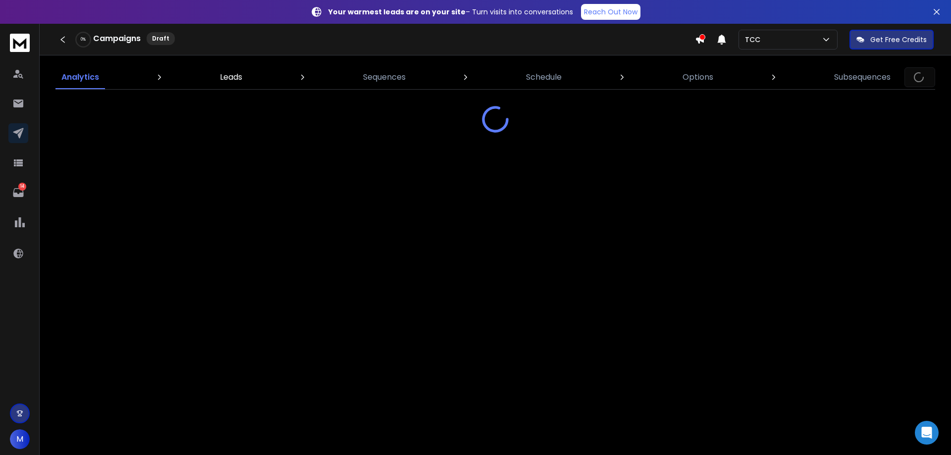
click at [234, 77] on p "Leads" at bounding box center [231, 77] width 22 height 12
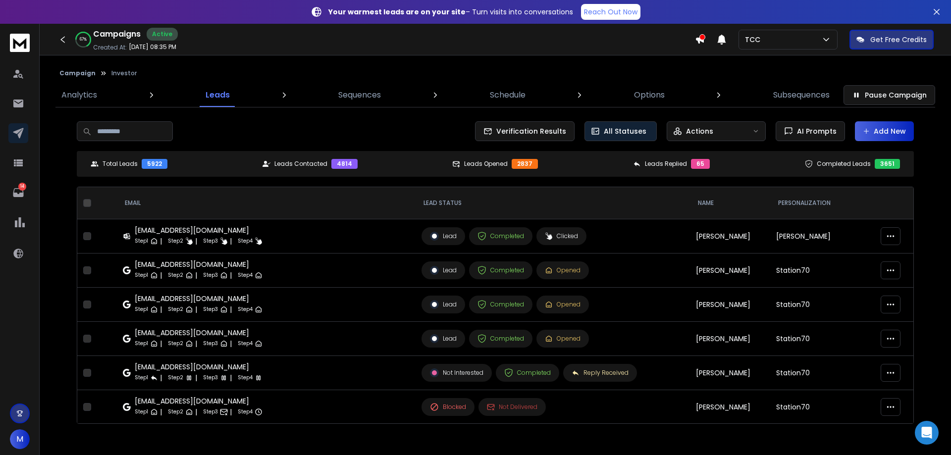
click at [628, 132] on p "All Statuses" at bounding box center [625, 131] width 43 height 10
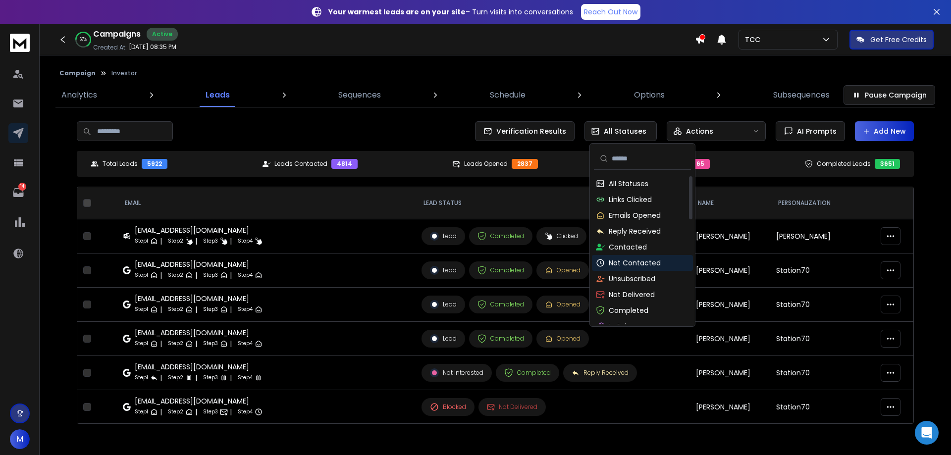
click at [643, 268] on div "Not Contacted" at bounding box center [642, 263] width 101 height 16
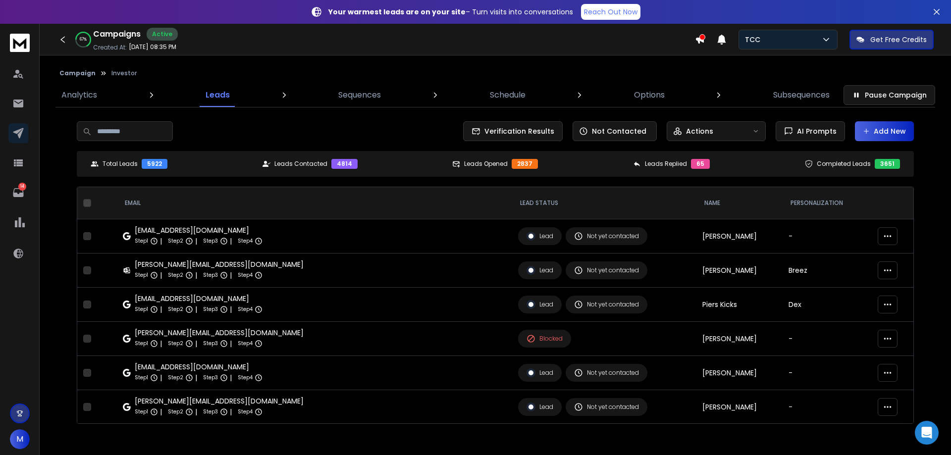
click at [775, 38] on div "TCC" at bounding box center [788, 40] width 86 height 10
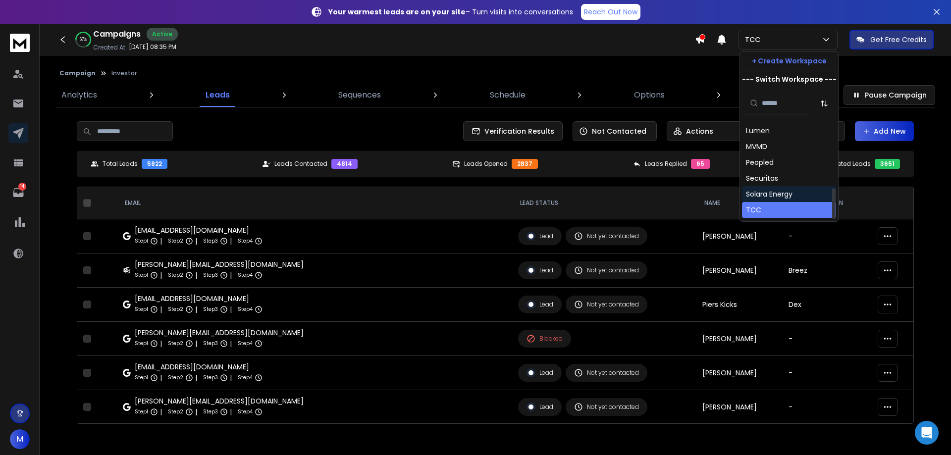
scroll to position [218, 0]
click at [776, 210] on div "Thin Blue Wine" at bounding box center [771, 212] width 51 height 10
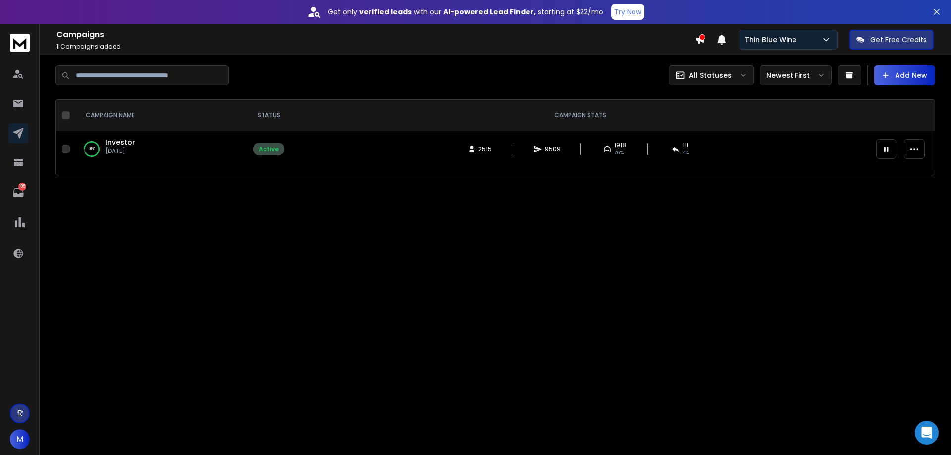
click at [764, 38] on p "Thin Blue Wine" at bounding box center [772, 40] width 55 height 10
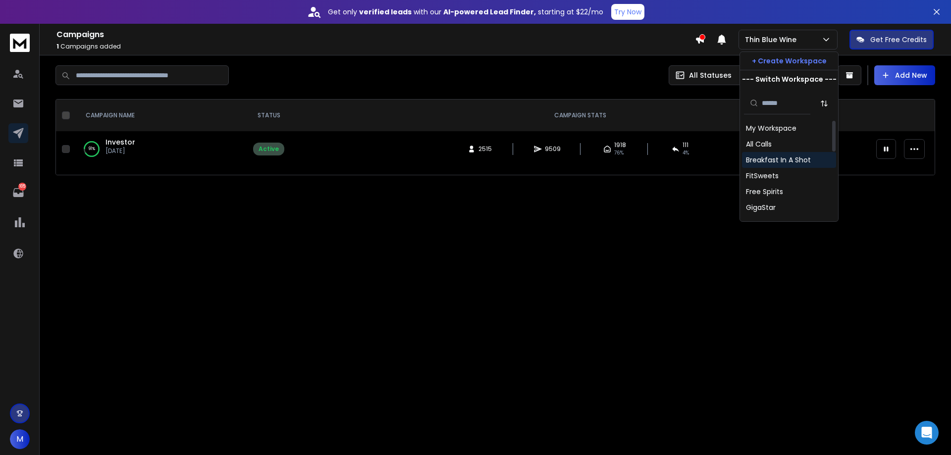
click at [793, 156] on div "Breakfast In A Shot" at bounding box center [778, 160] width 65 height 10
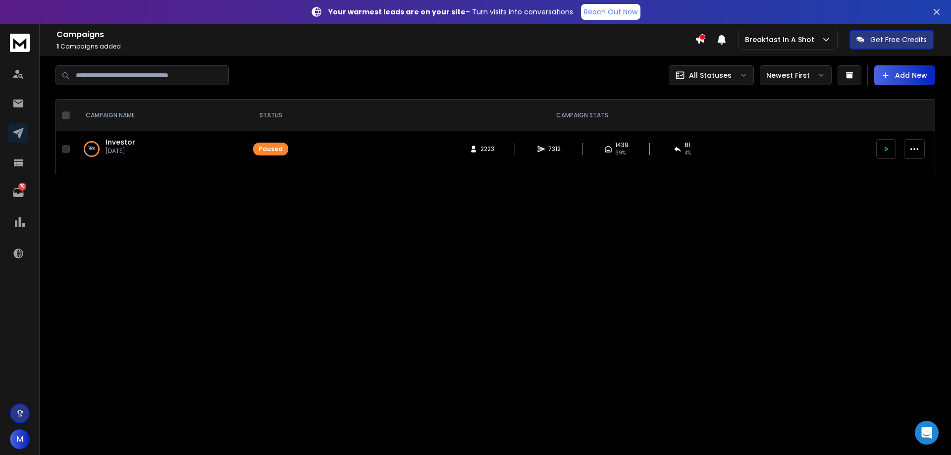
click at [176, 147] on div "78 % Investor [DATE]" at bounding box center [161, 149] width 154 height 24
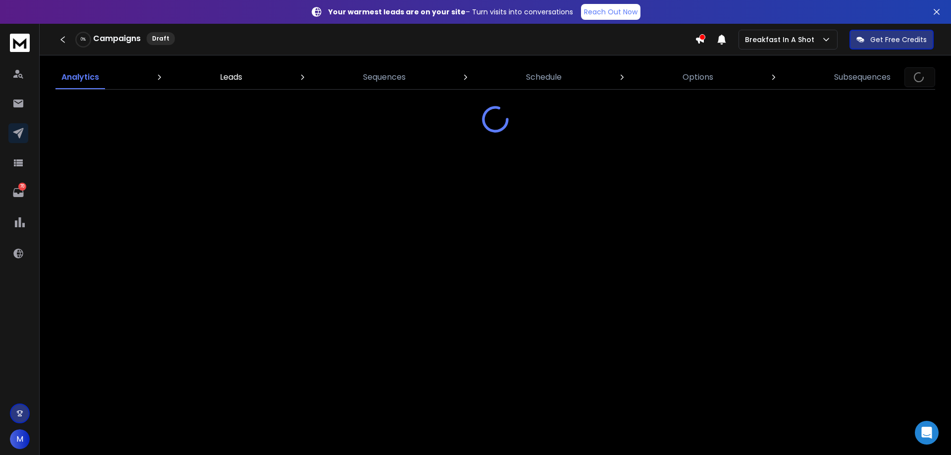
click at [213, 78] on div "Analytics Leads Sequences Schedule Options Subsequences" at bounding box center [475, 77] width 841 height 24
click at [218, 80] on link "Leads" at bounding box center [231, 77] width 34 height 24
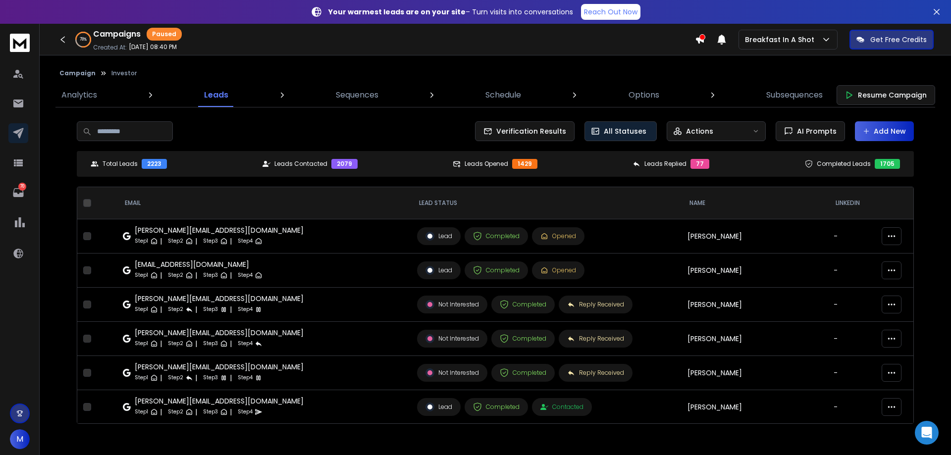
click at [640, 134] on p "All Statuses" at bounding box center [625, 131] width 43 height 10
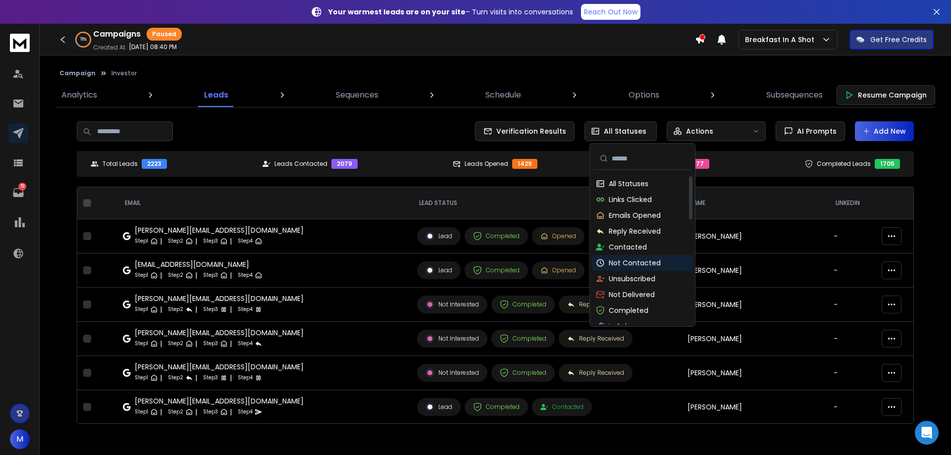
click at [646, 261] on p "Not Contacted" at bounding box center [635, 263] width 52 height 10
